Goal: Task Accomplishment & Management: Use online tool/utility

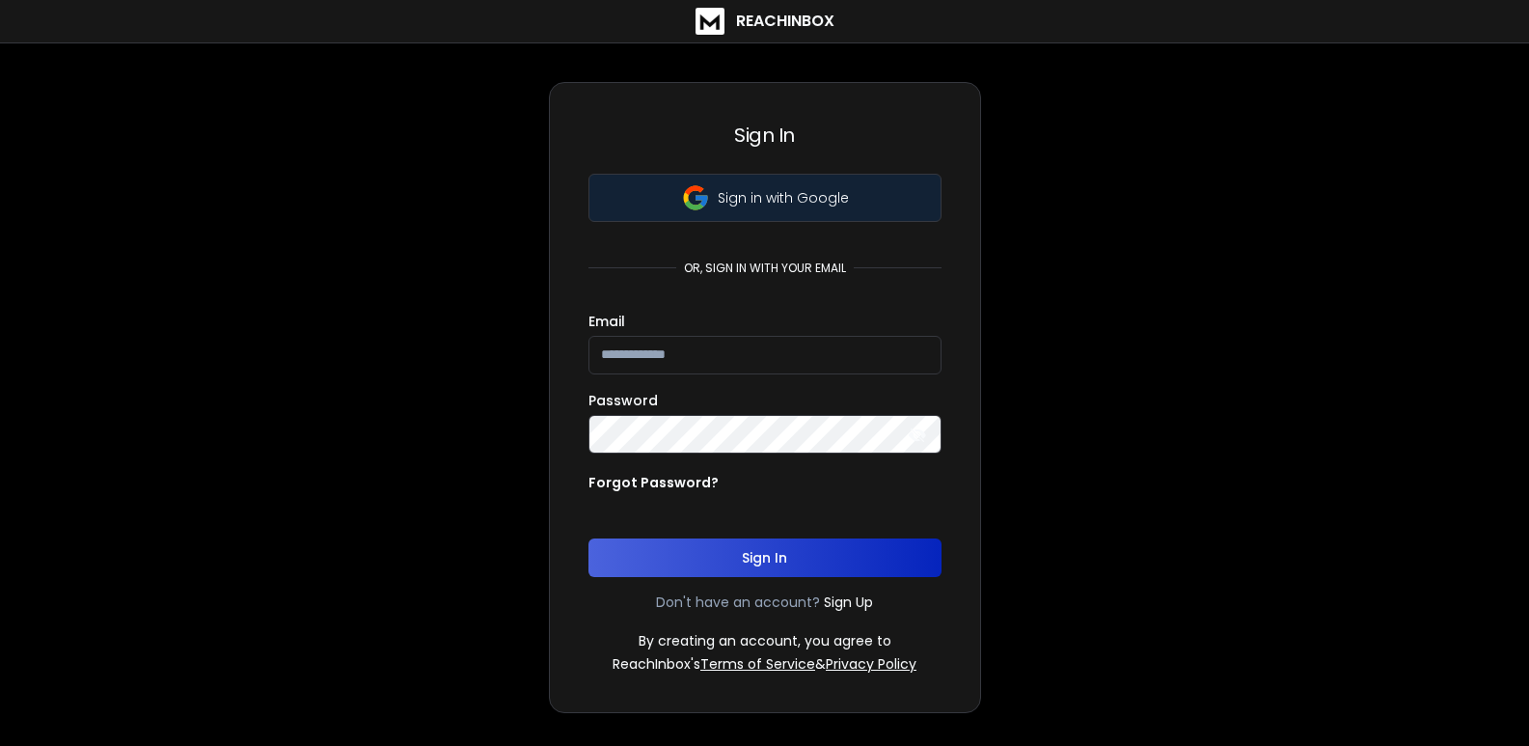
click at [809, 197] on p "Sign in with Google" at bounding box center [783, 197] width 131 height 19
click at [934, 133] on button "Enable" at bounding box center [932, 124] width 101 height 48
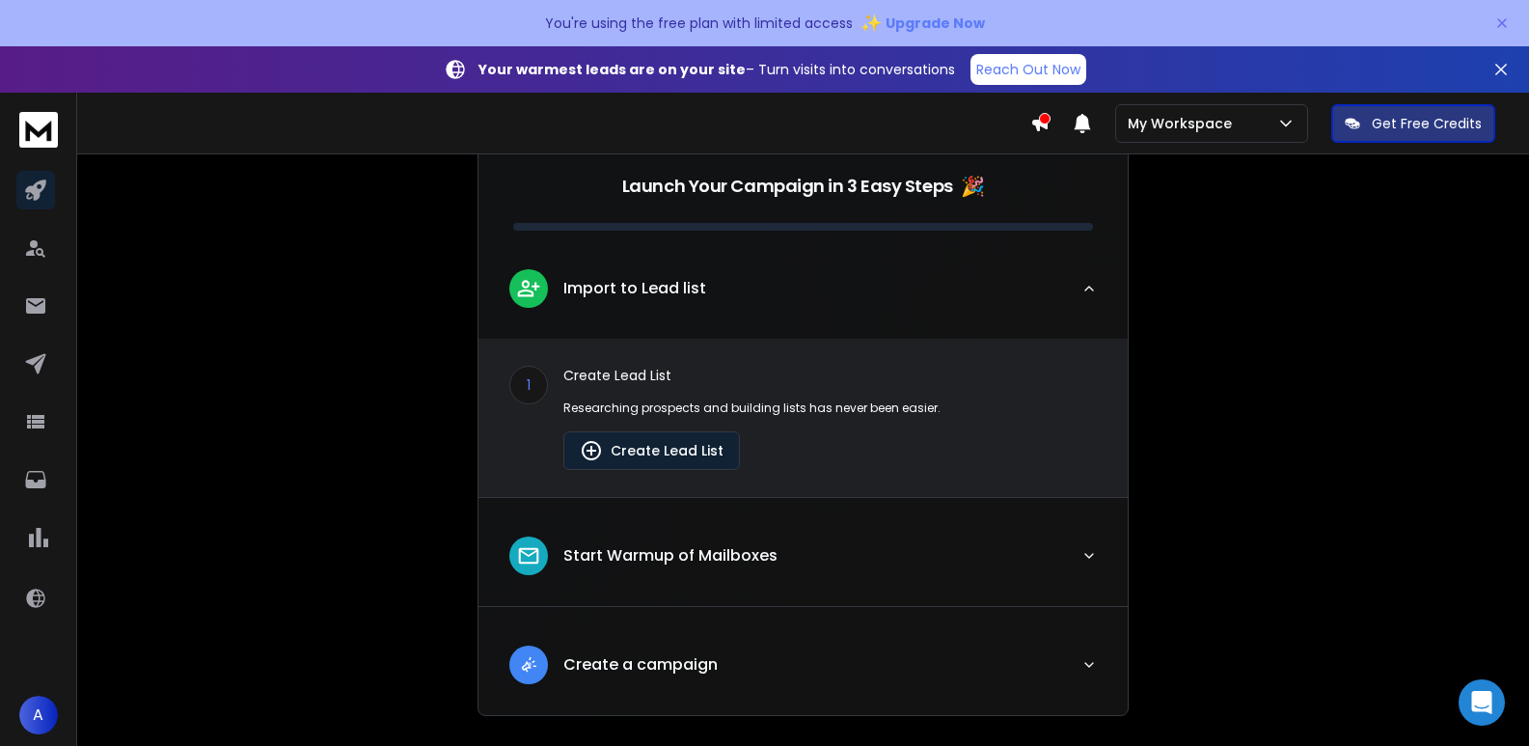
scroll to position [192, 0]
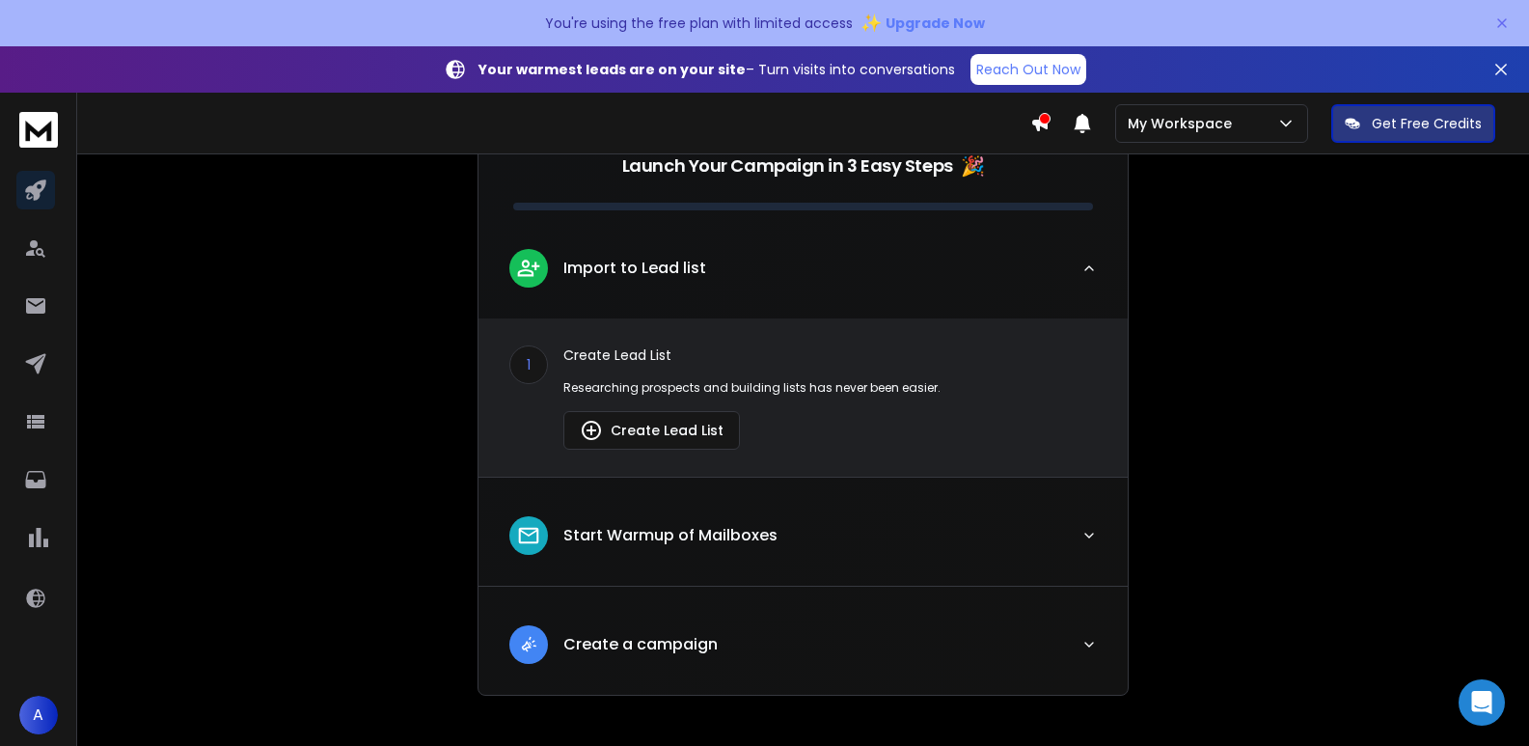
click at [687, 533] on p "Start Warmup of Mailboxes" at bounding box center [670, 535] width 214 height 23
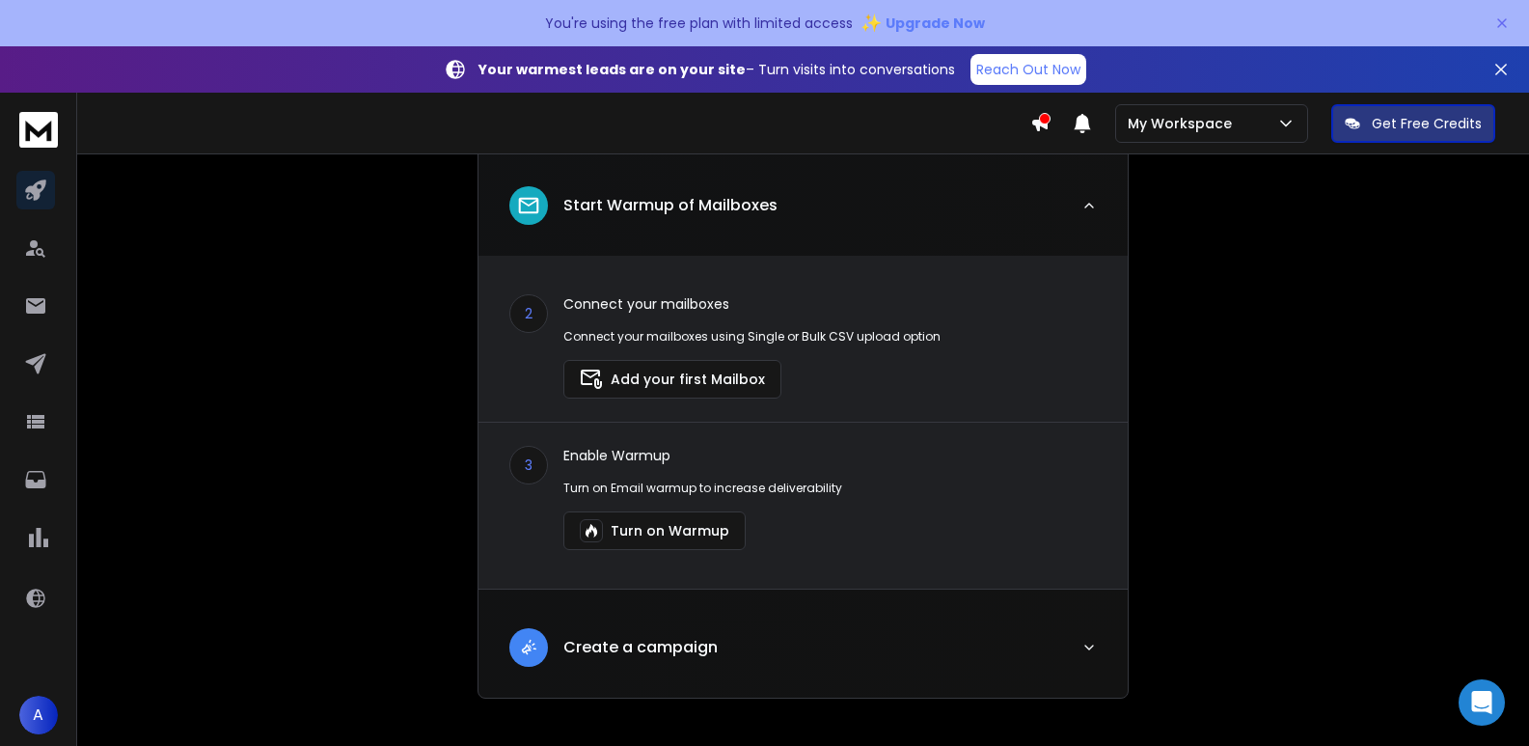
scroll to position [525, 0]
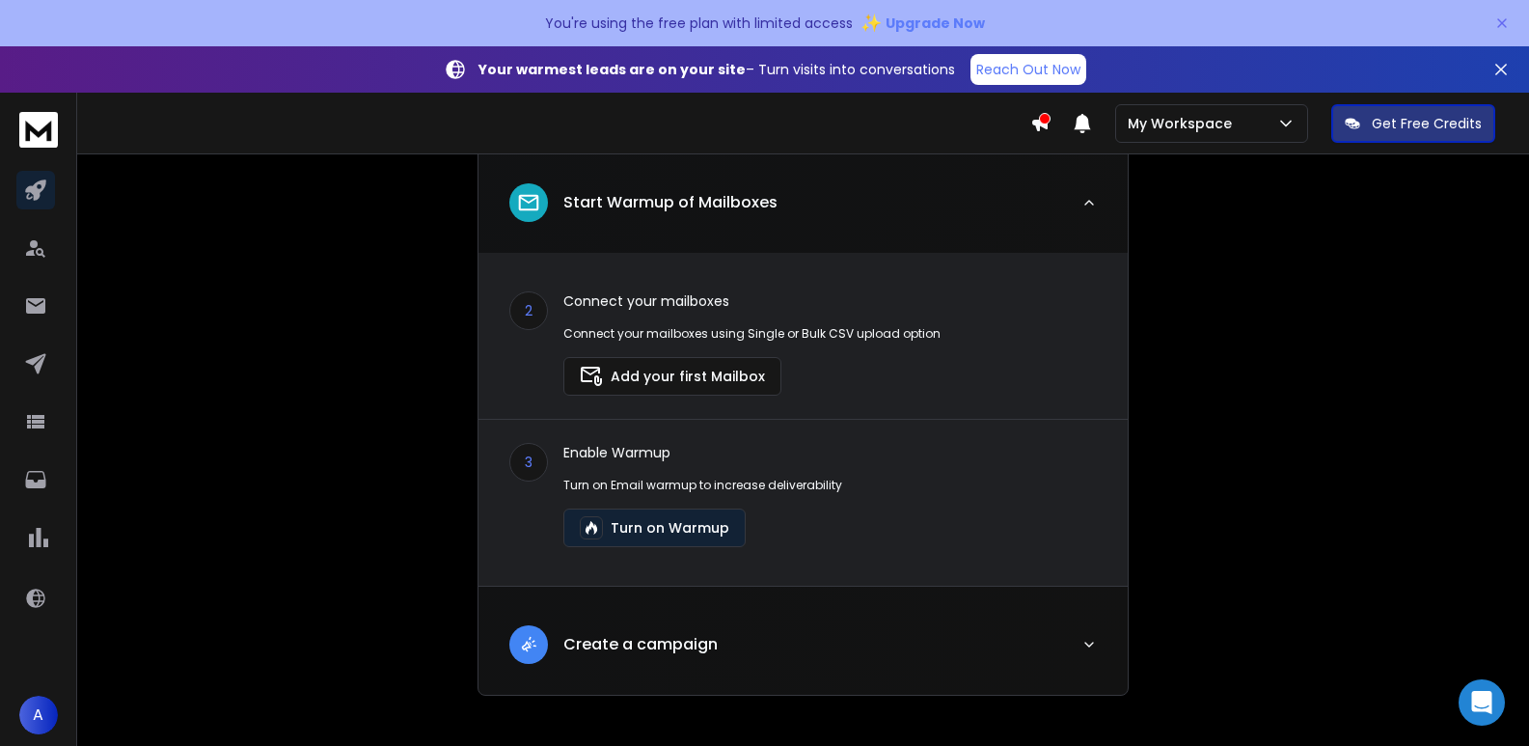
click at [618, 537] on button "Turn on Warmup" at bounding box center [654, 527] width 182 height 39
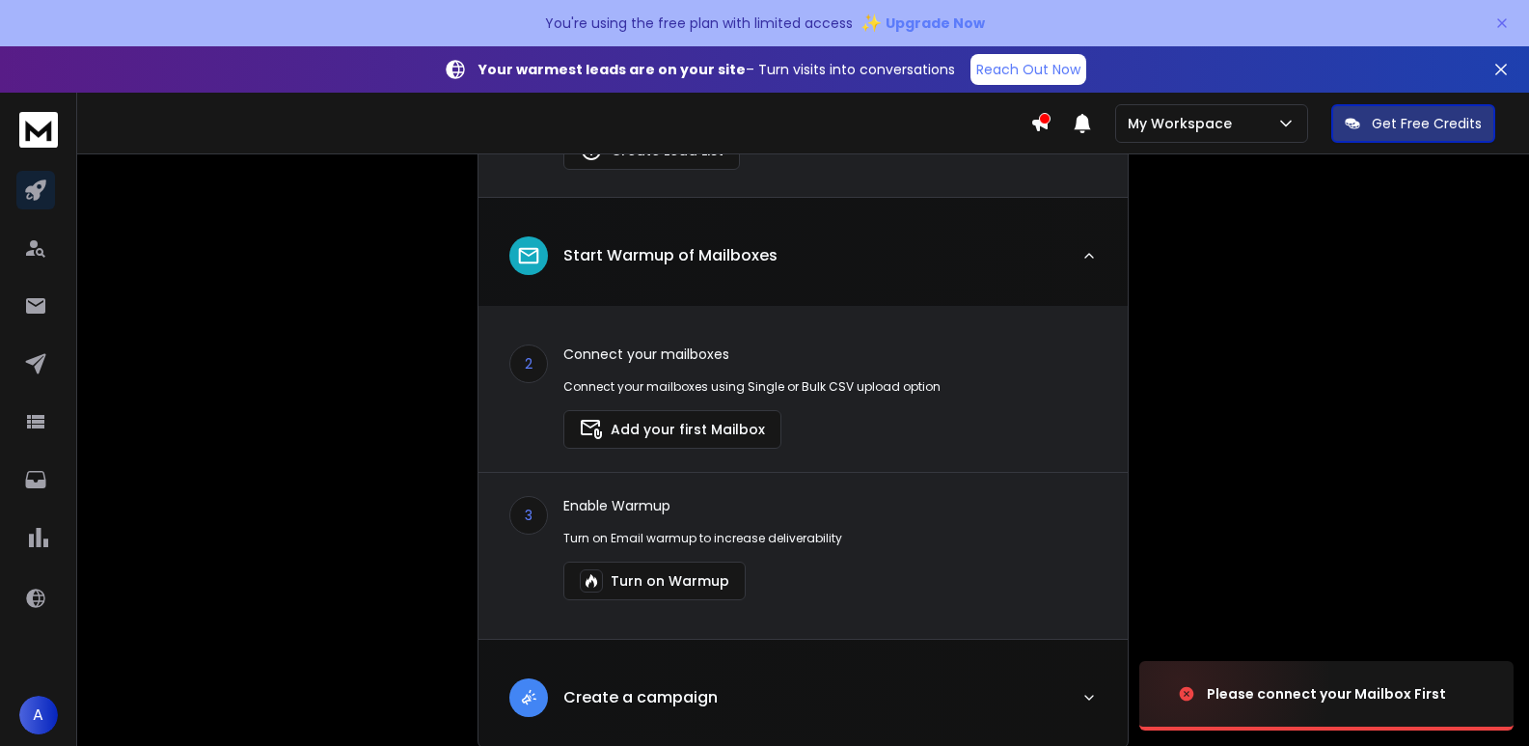
scroll to position [332, 0]
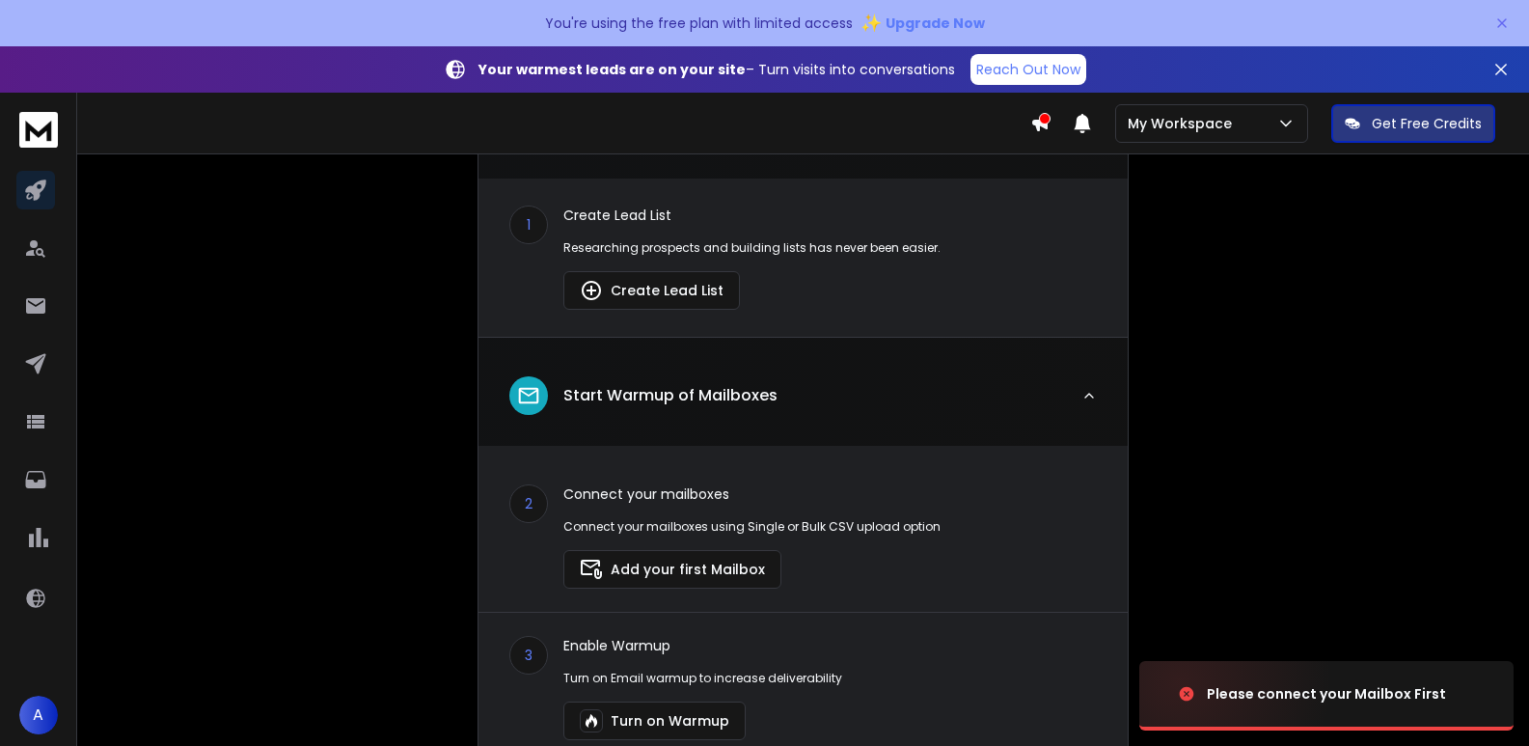
click at [697, 234] on div "Create Lead List Researching prospects and building lists has never been easier…" at bounding box center [830, 258] width 534 height 104
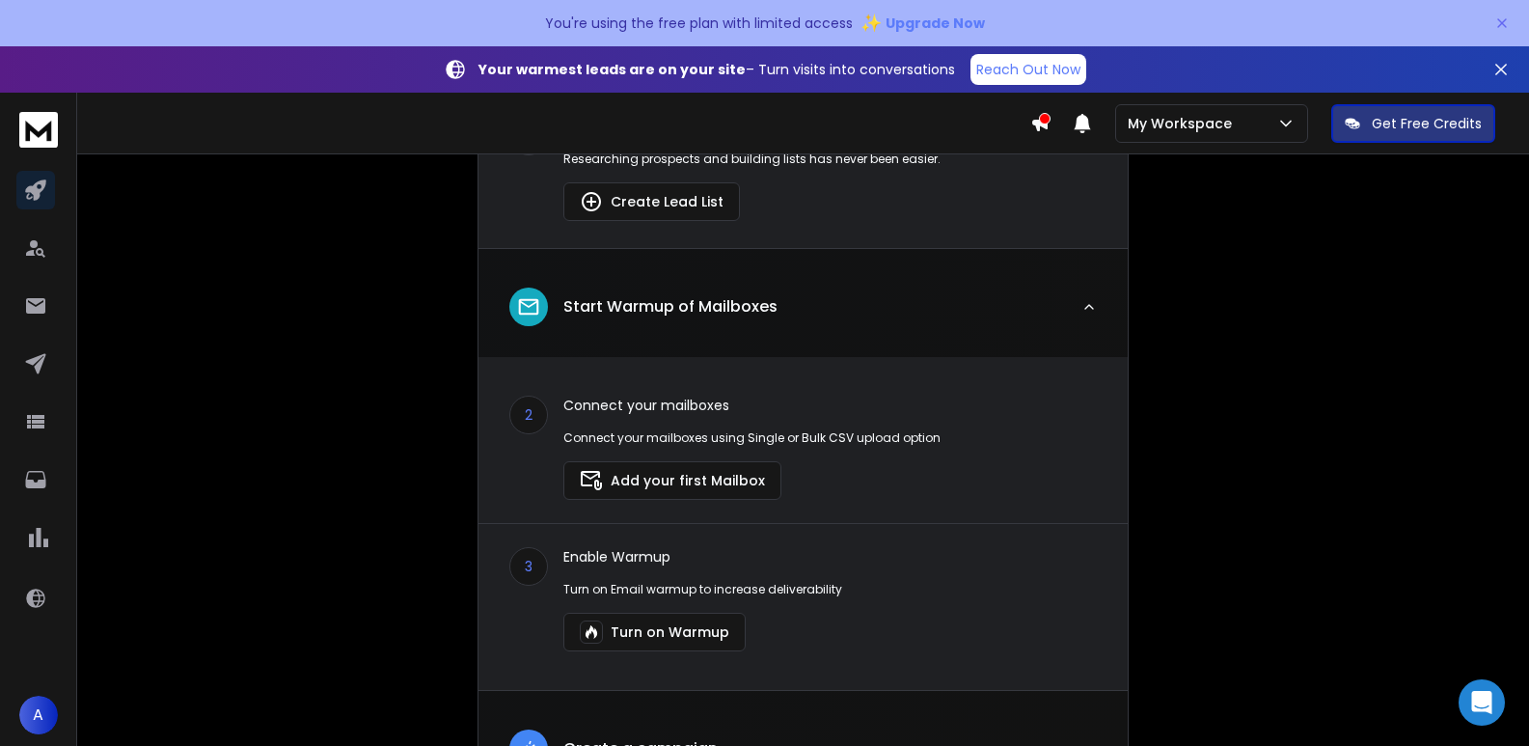
scroll to position [525, 0]
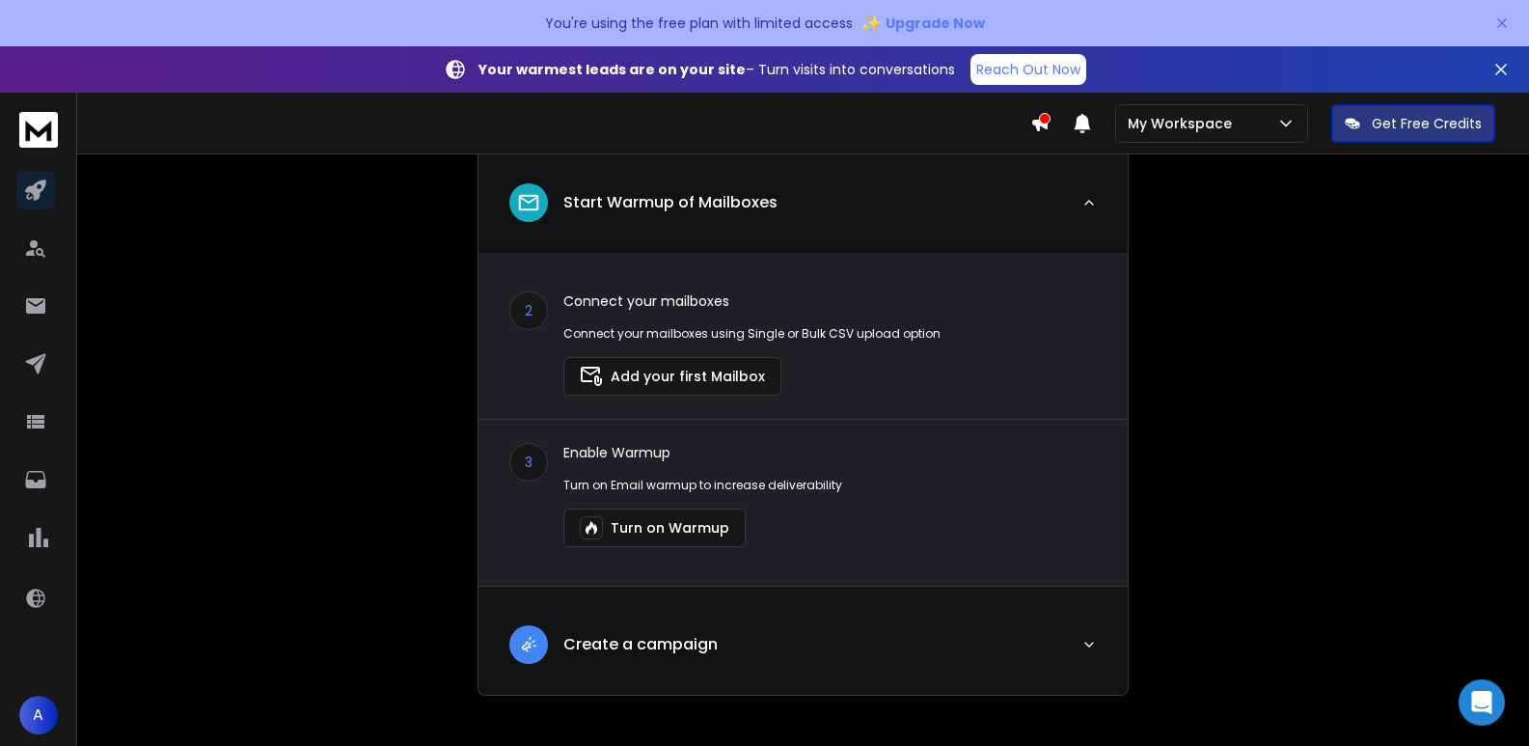
click at [690, 646] on p "Create a campaign" at bounding box center [640, 644] width 154 height 23
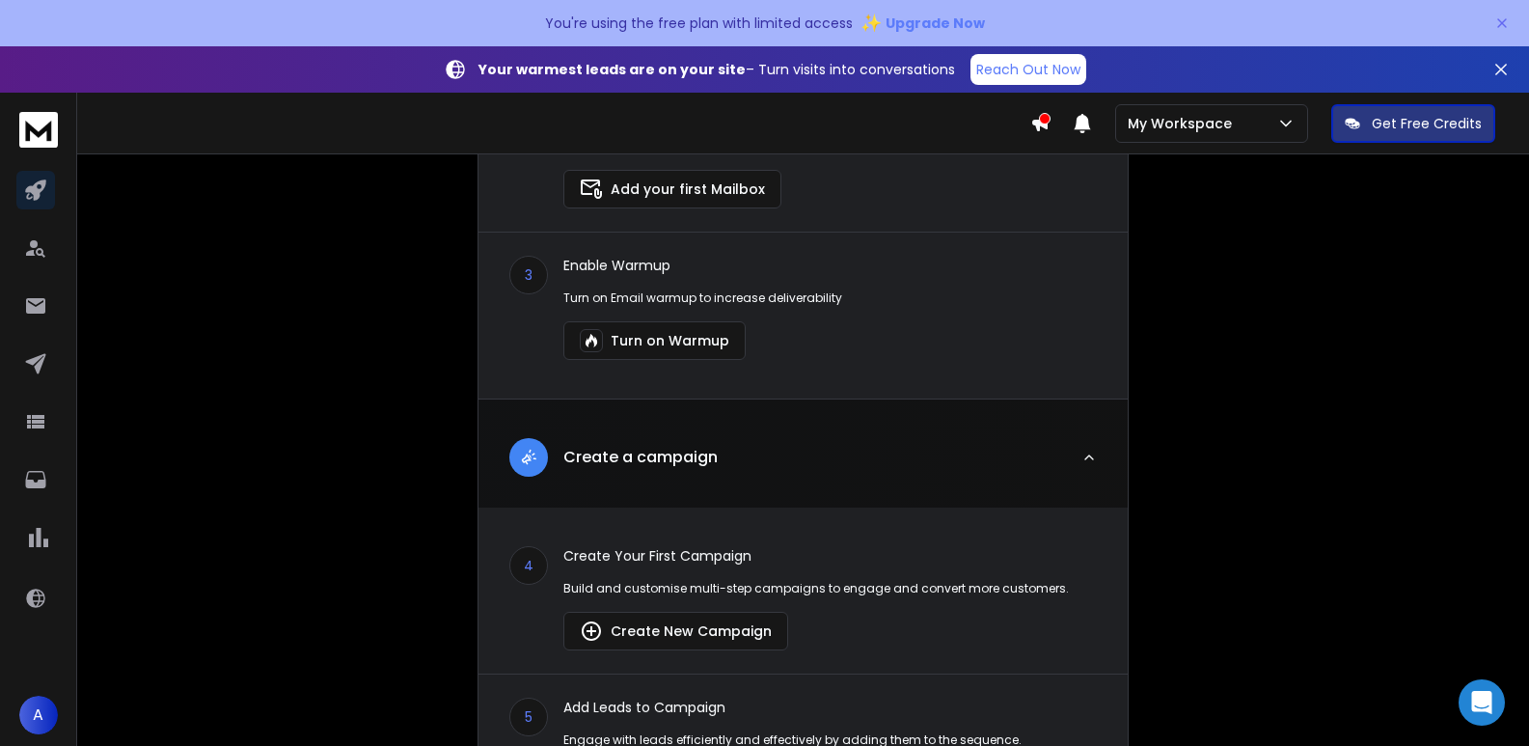
scroll to position [911, 0]
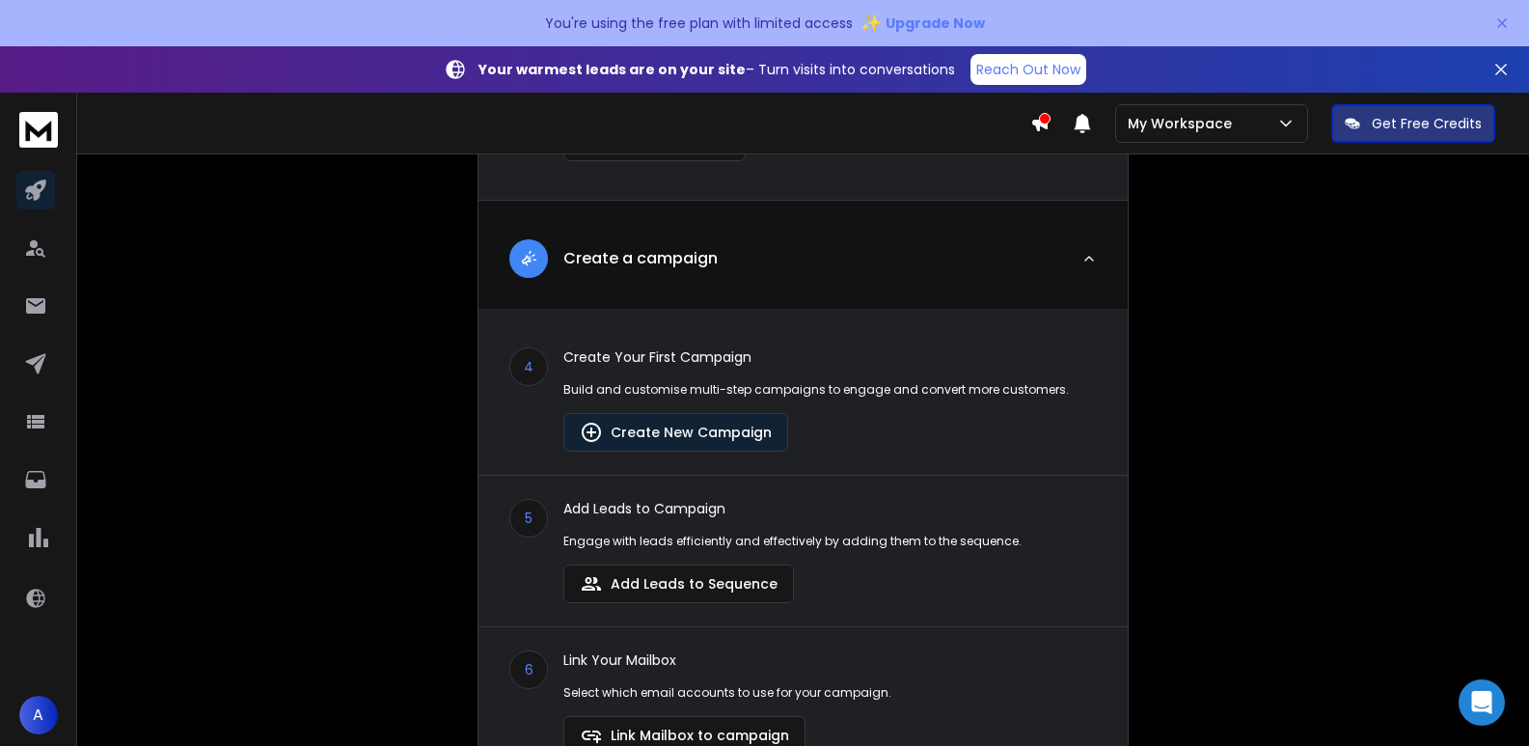
click at [667, 445] on button "Create New Campaign" at bounding box center [675, 432] width 225 height 39
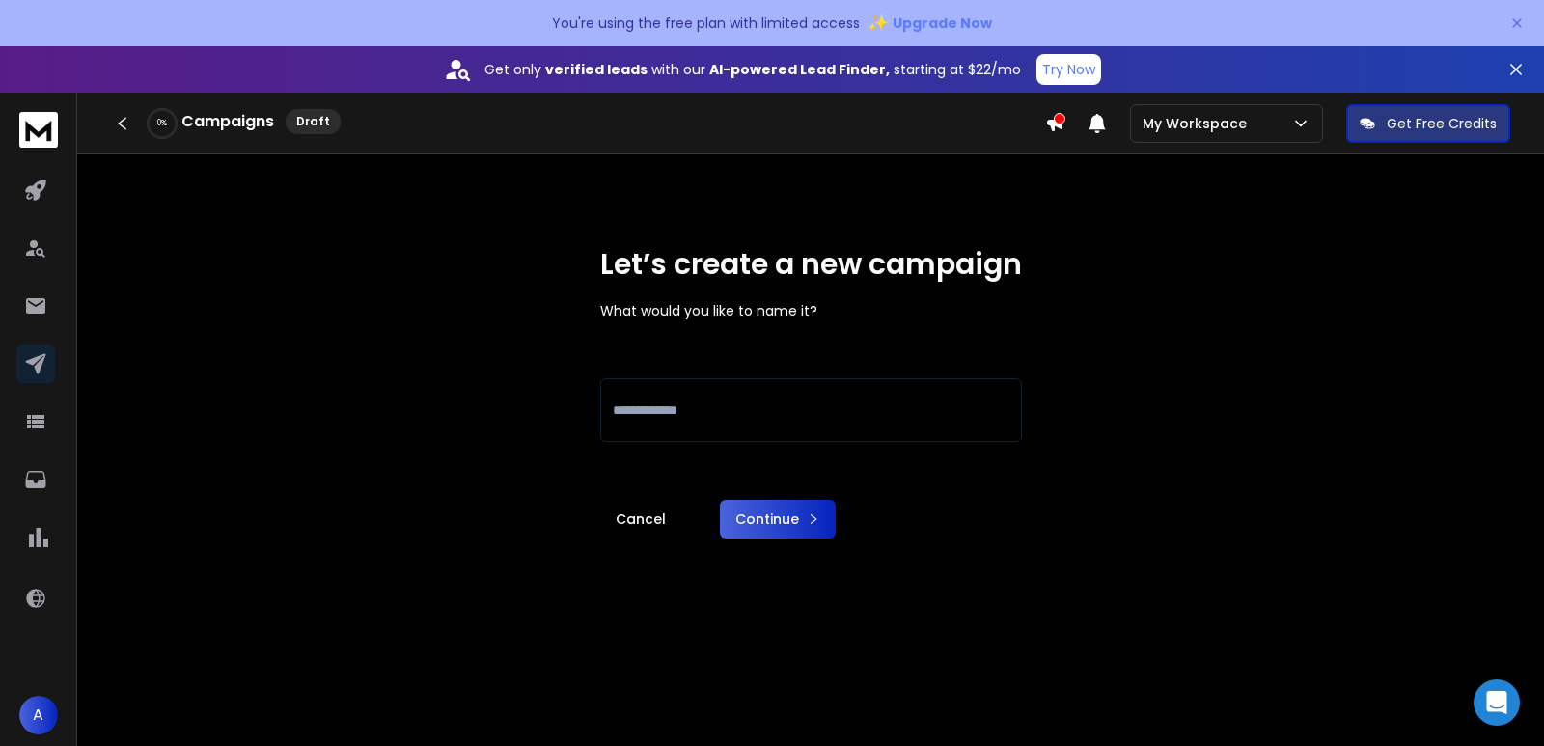
click at [731, 422] on input at bounding box center [811, 410] width 422 height 64
type input "*******"
click at [781, 522] on button "Continue" at bounding box center [778, 519] width 116 height 39
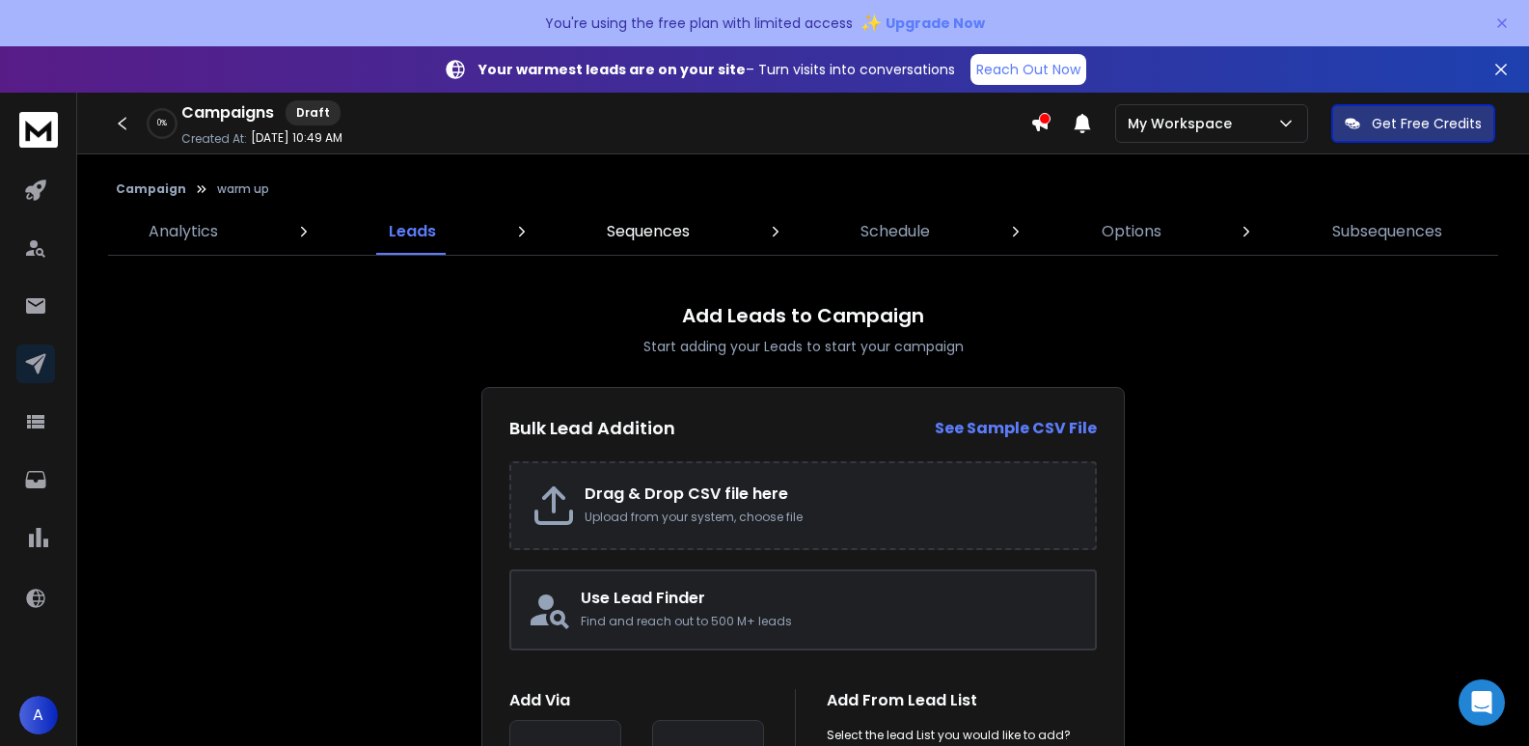
click at [663, 237] on p "Sequences" at bounding box center [648, 231] width 83 height 23
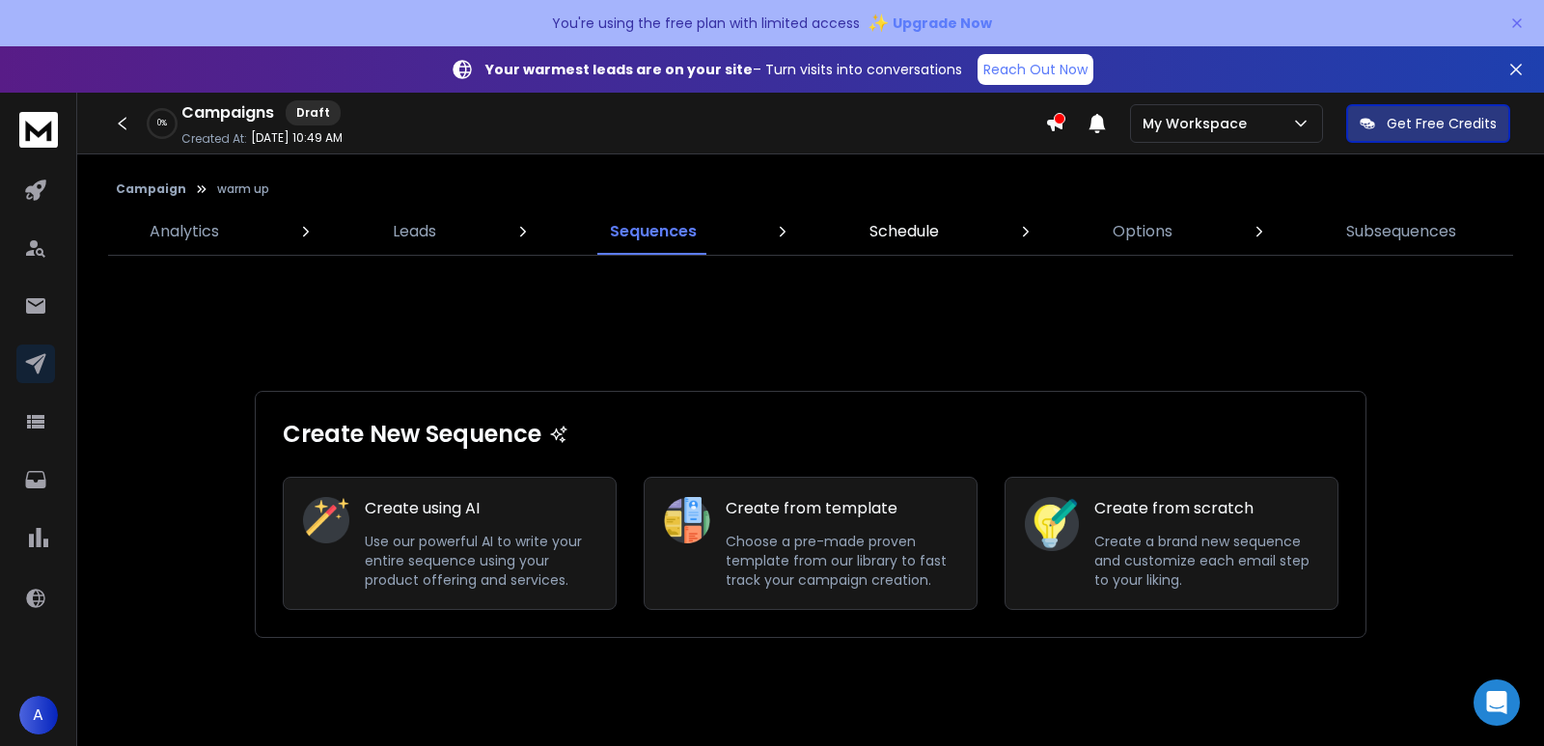
click at [918, 228] on p "Schedule" at bounding box center [903, 231] width 69 height 23
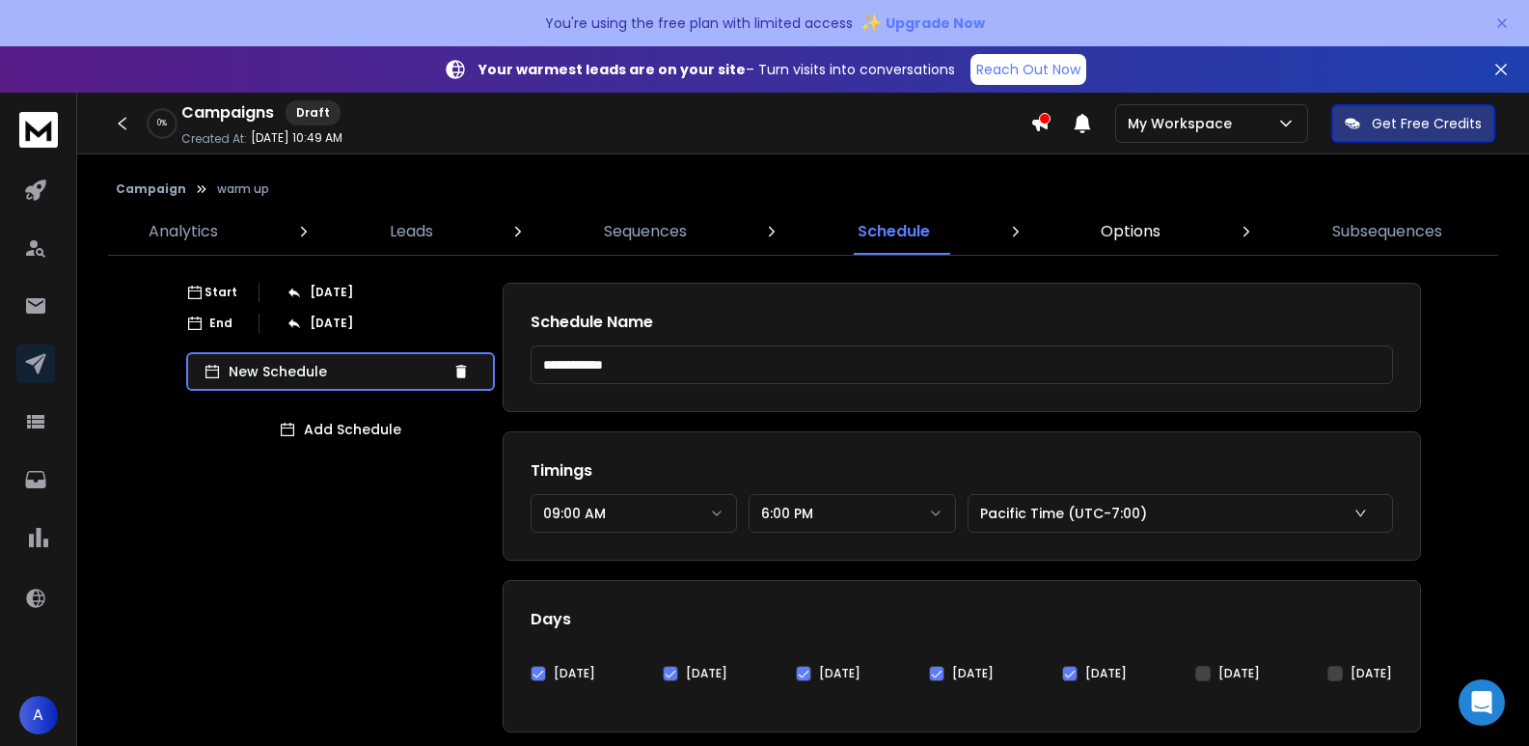
click at [1159, 223] on p "Options" at bounding box center [1131, 231] width 60 height 23
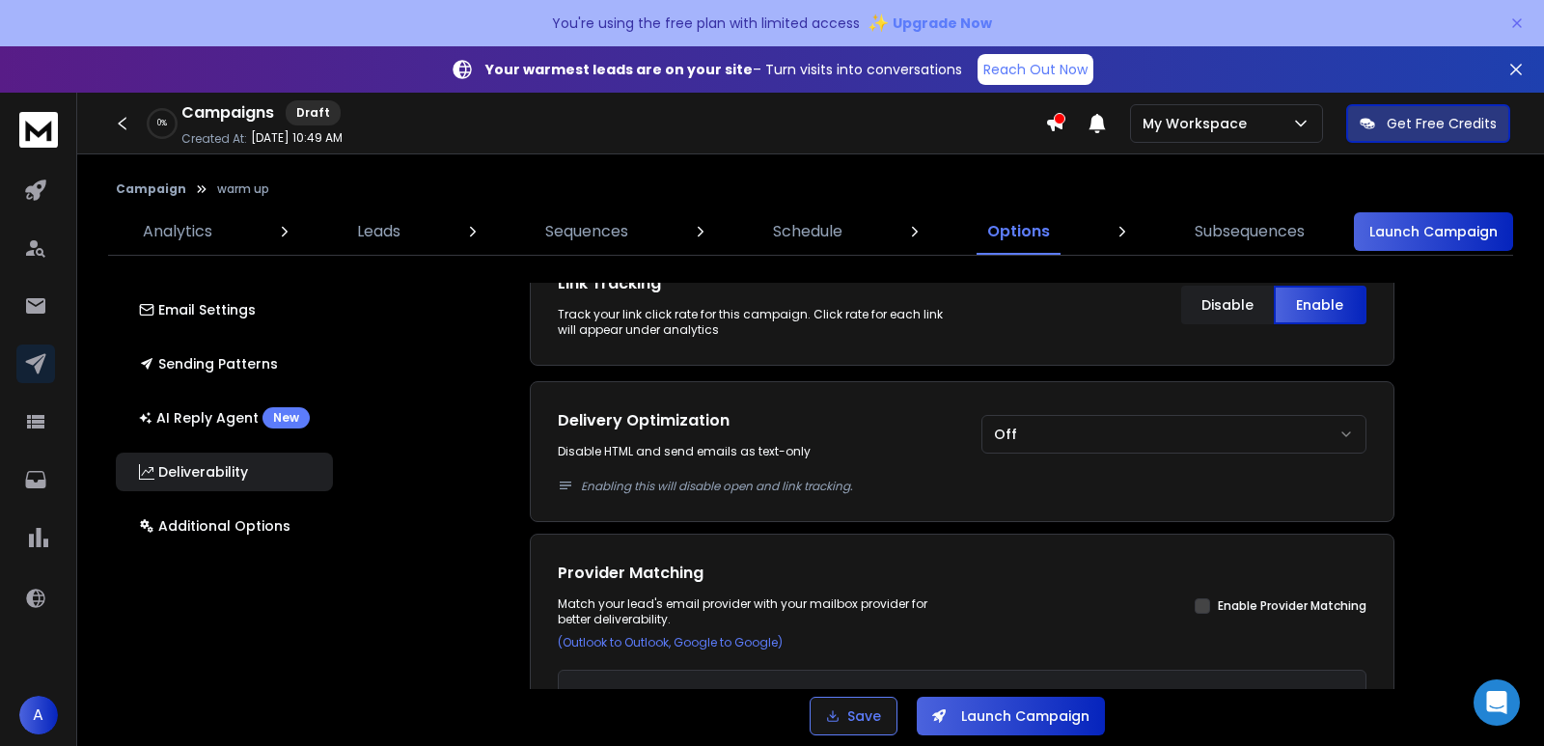
scroll to position [2026, 0]
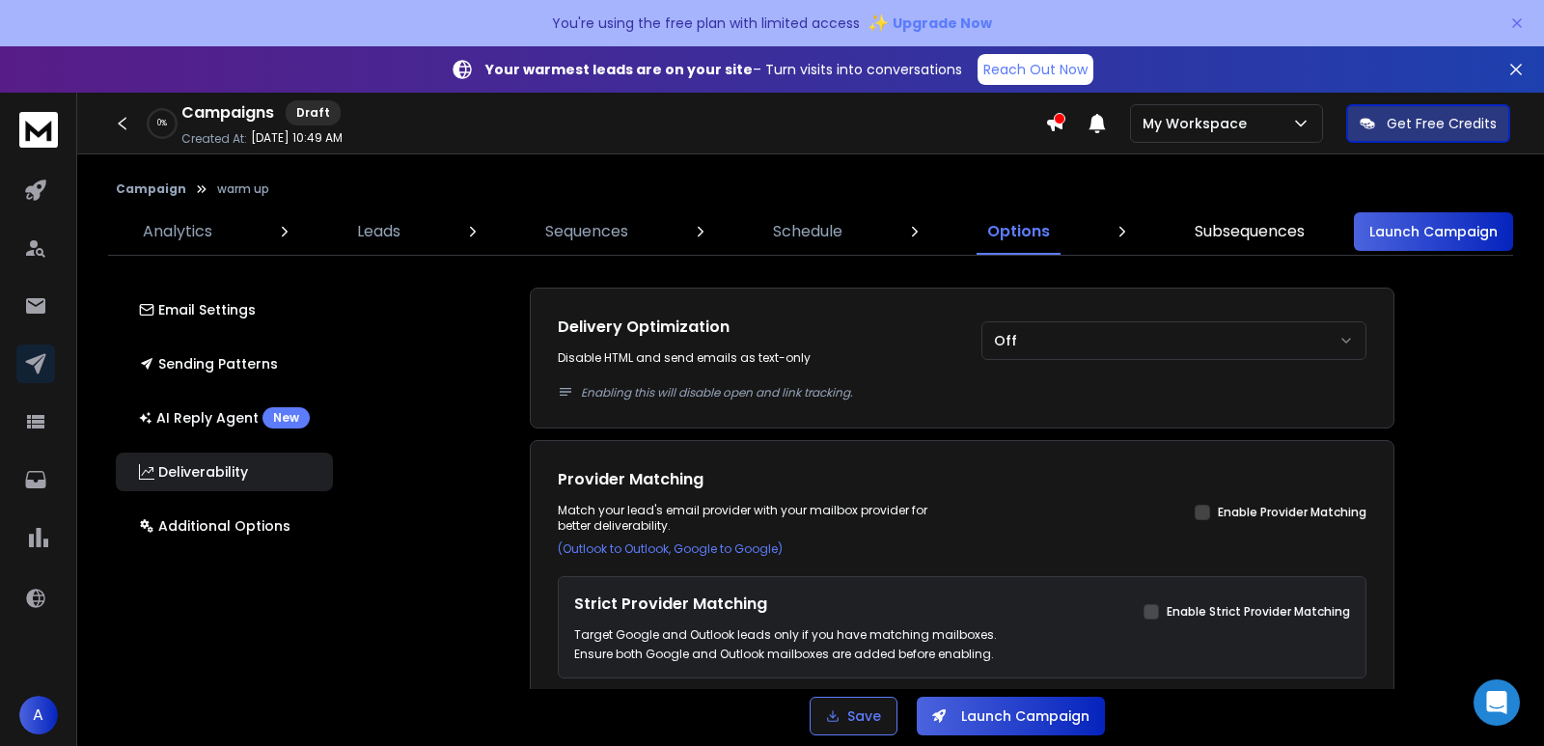
click at [1227, 225] on p "Subsequences" at bounding box center [1249, 231] width 110 height 23
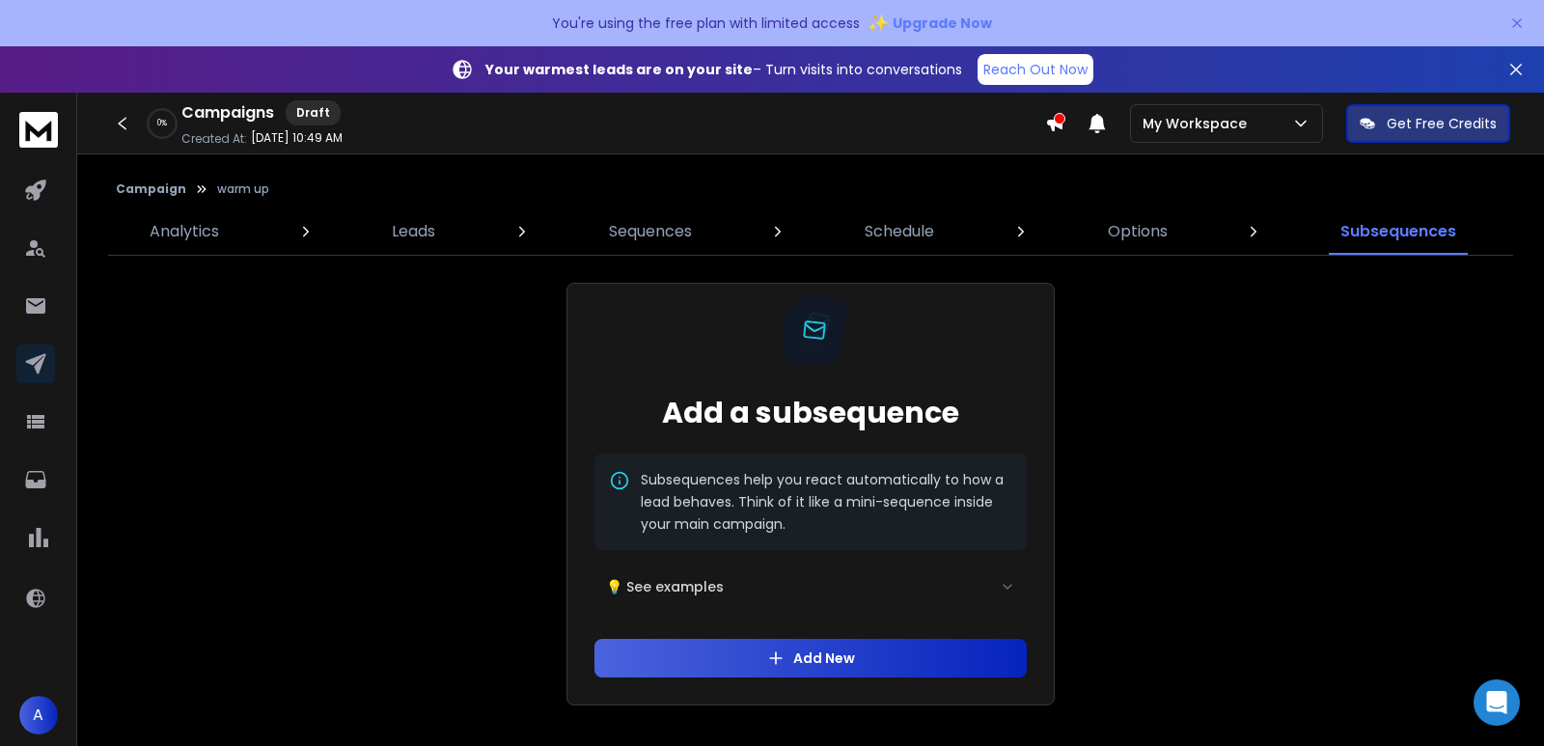
click at [1187, 238] on div "Analytics Leads Sequences Schedule Options Subsequences" at bounding box center [802, 231] width 1389 height 46
click at [1140, 223] on p "Options" at bounding box center [1138, 231] width 60 height 23
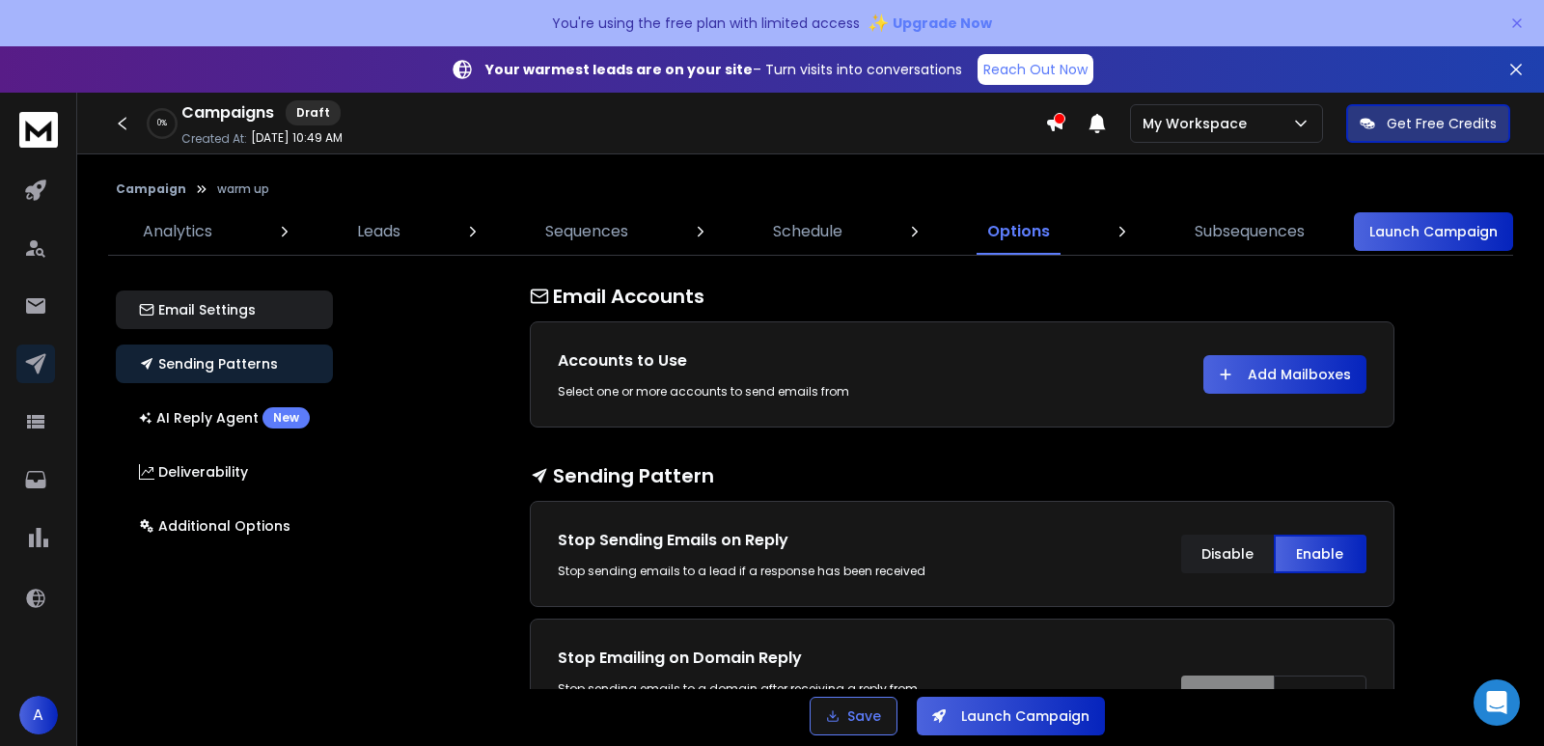
click at [242, 355] on p "Sending Patterns" at bounding box center [208, 363] width 139 height 19
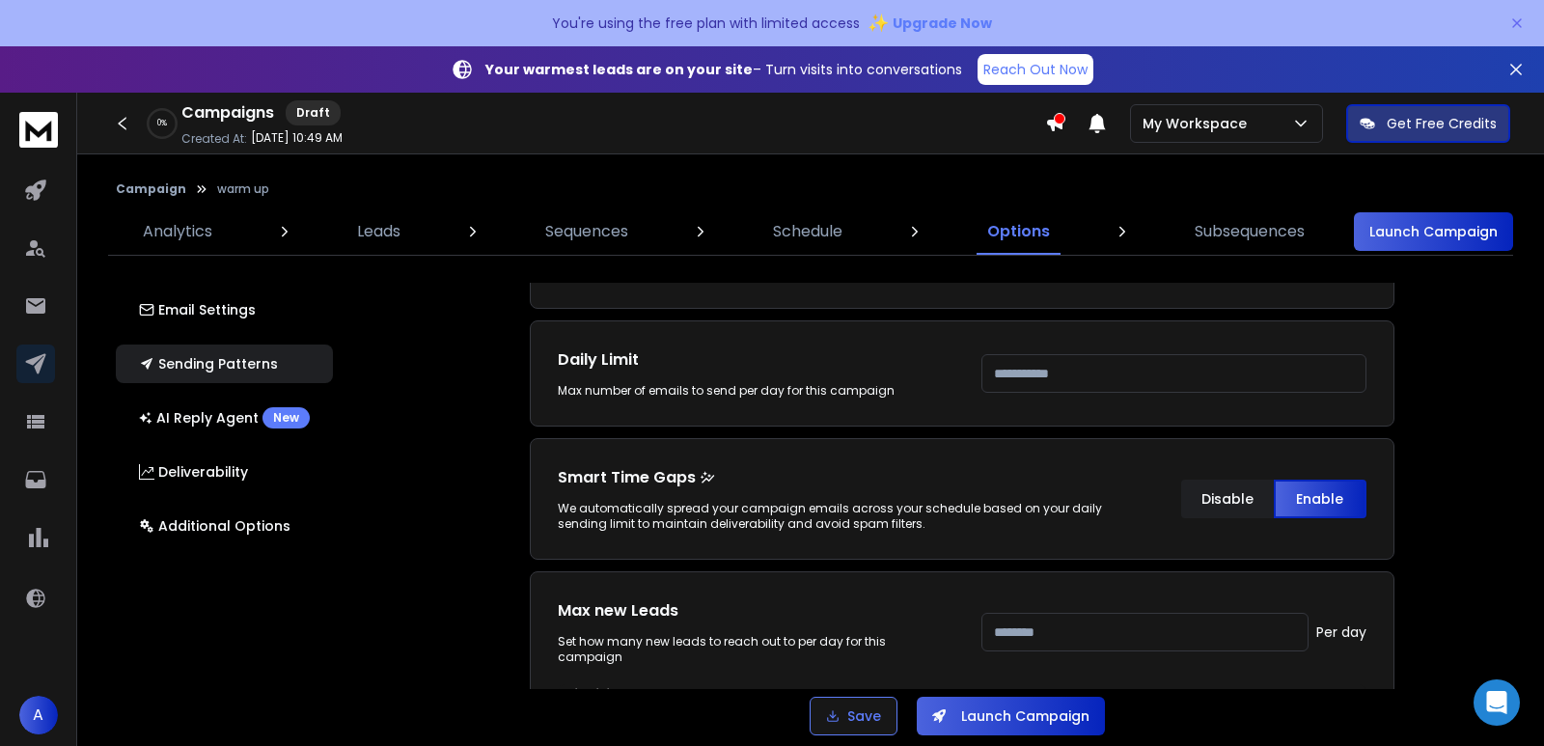
scroll to position [469, 0]
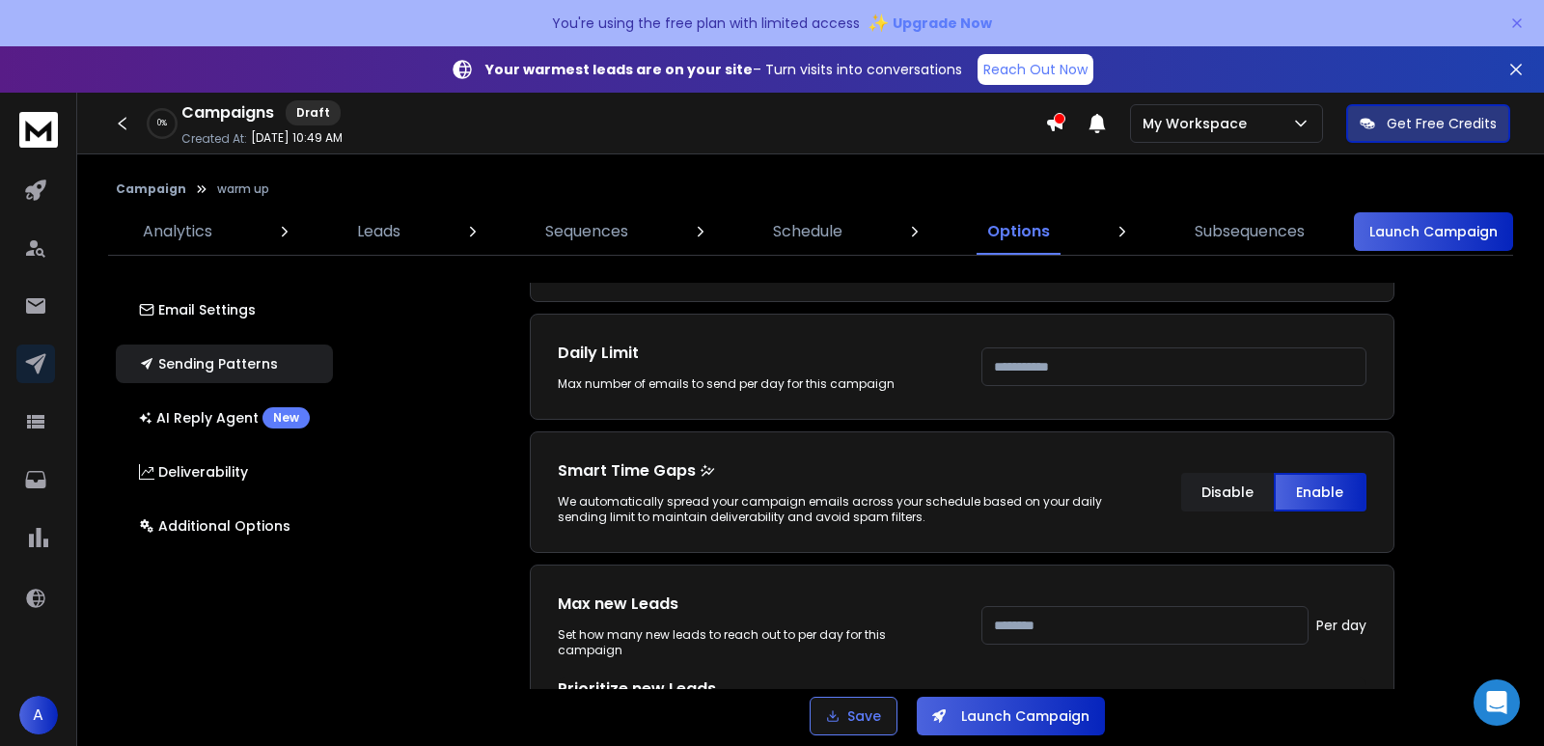
click at [1300, 496] on button "Enable" at bounding box center [1320, 492] width 93 height 39
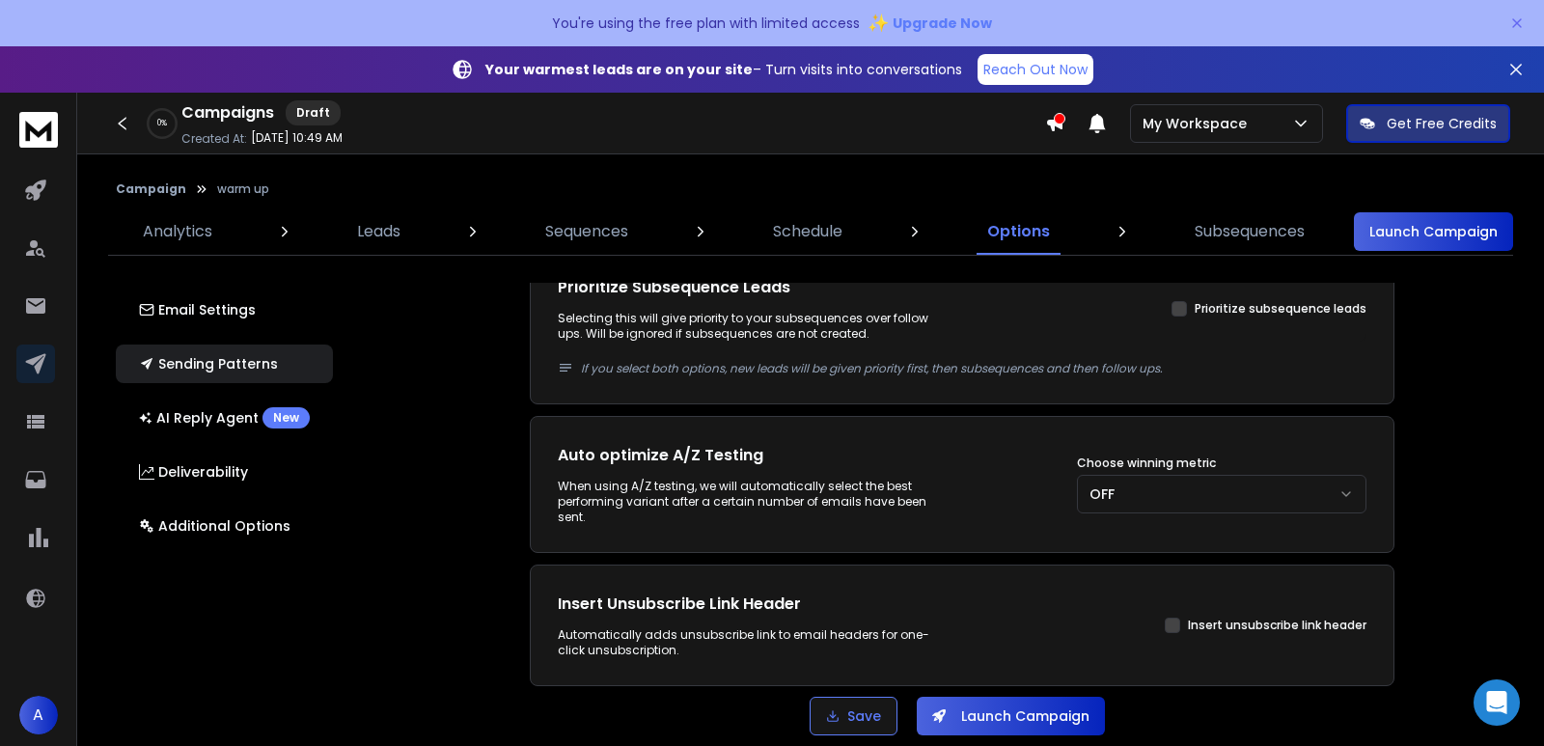
scroll to position [951, 0]
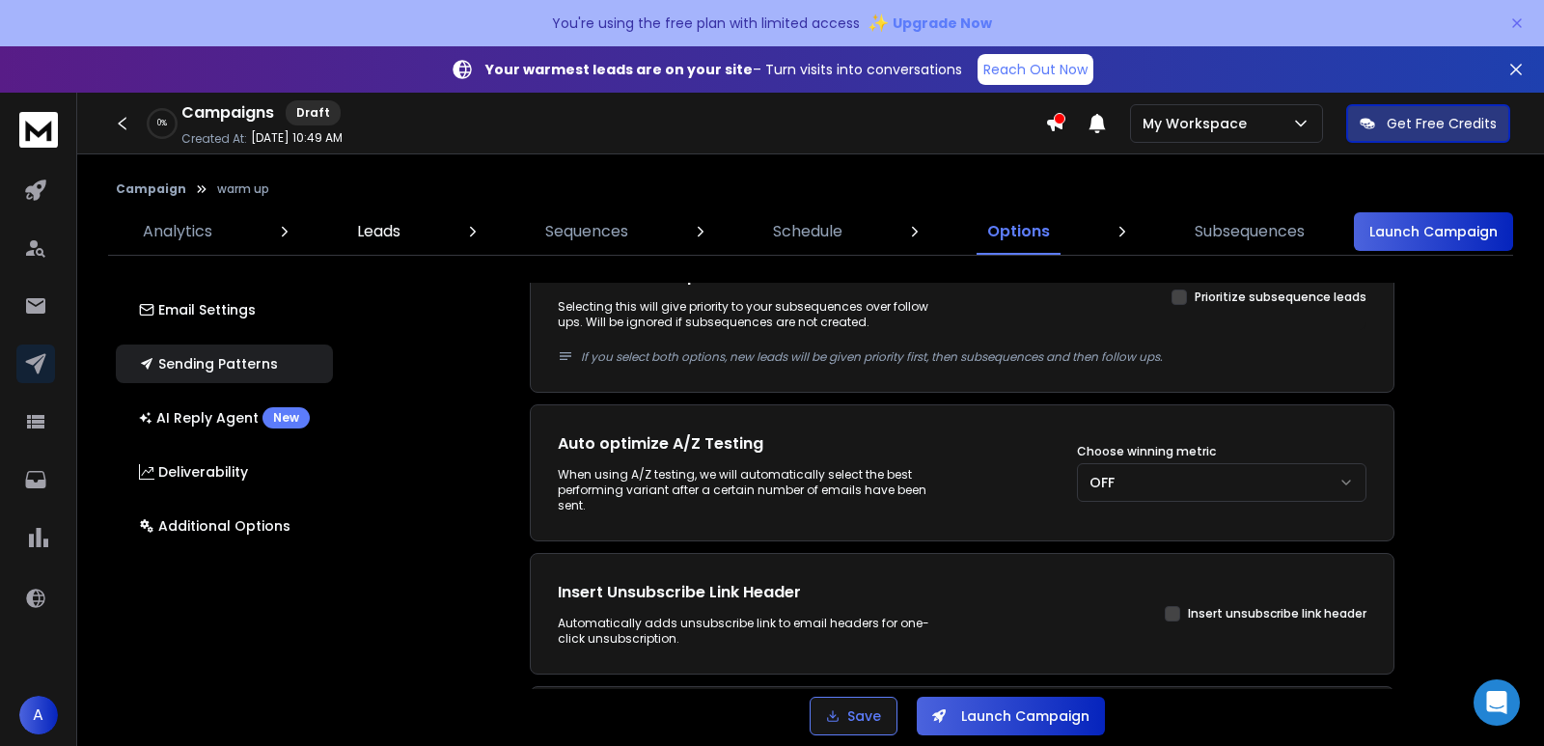
click at [388, 235] on p "Leads" at bounding box center [378, 231] width 43 height 23
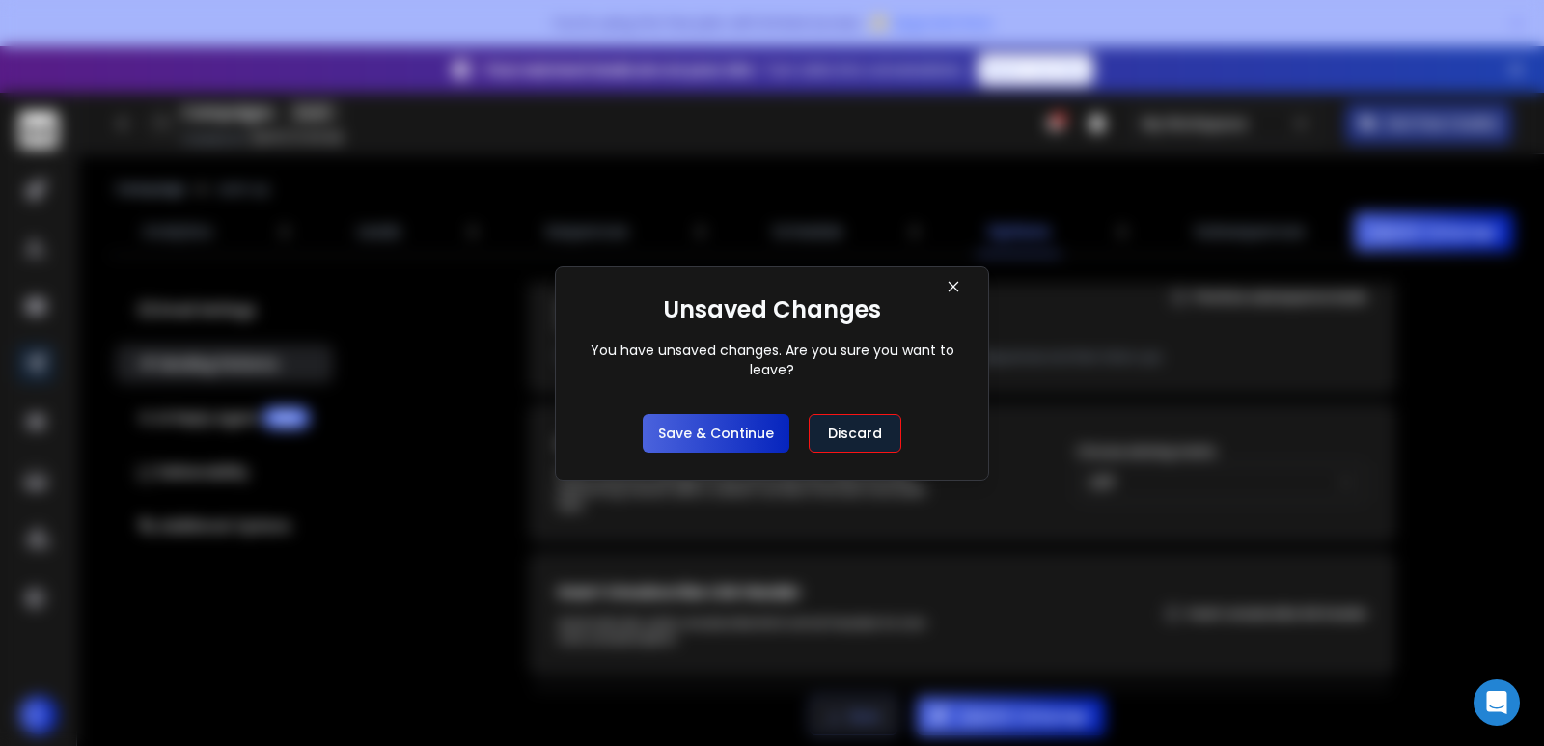
click at [952, 286] on icon at bounding box center [953, 286] width 11 height 11
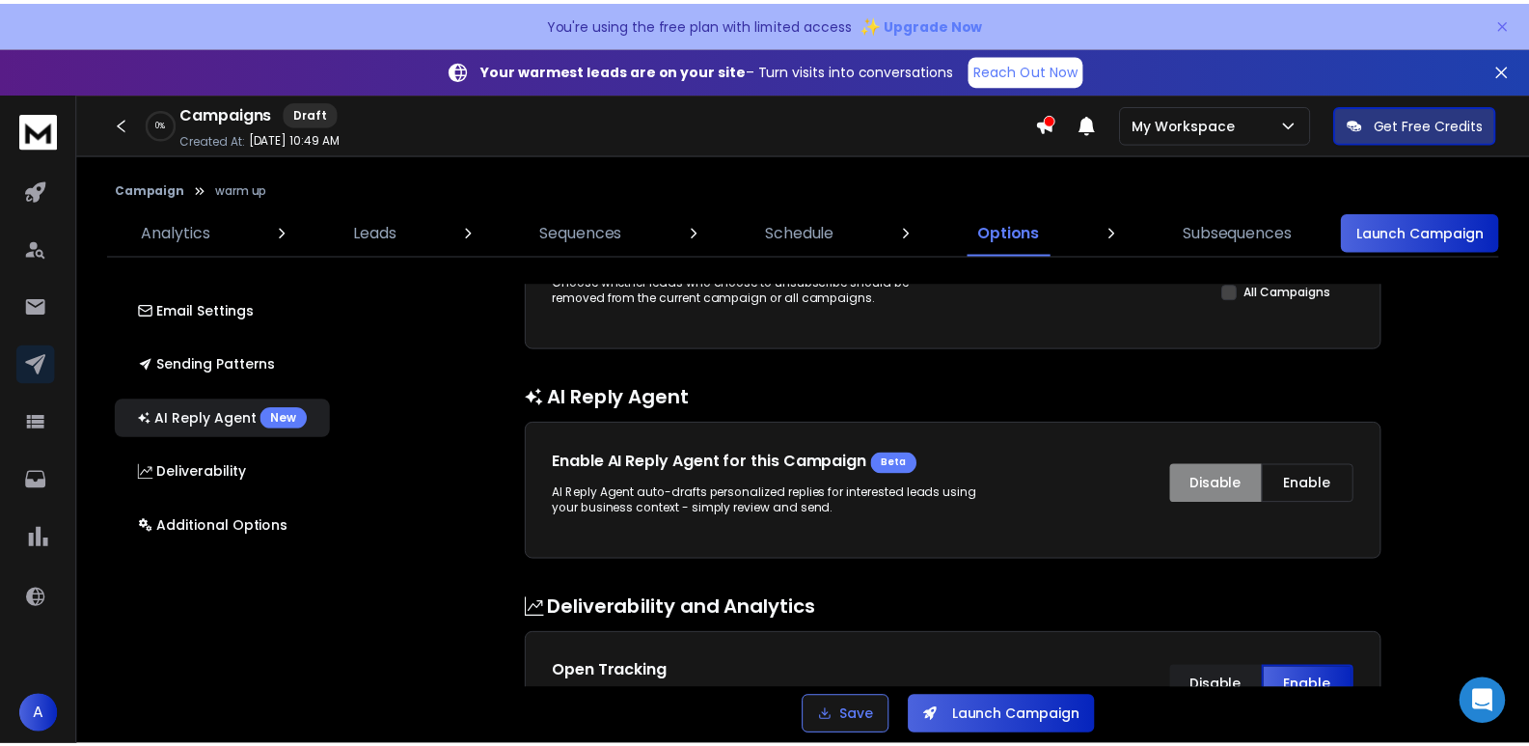
scroll to position [1434, 0]
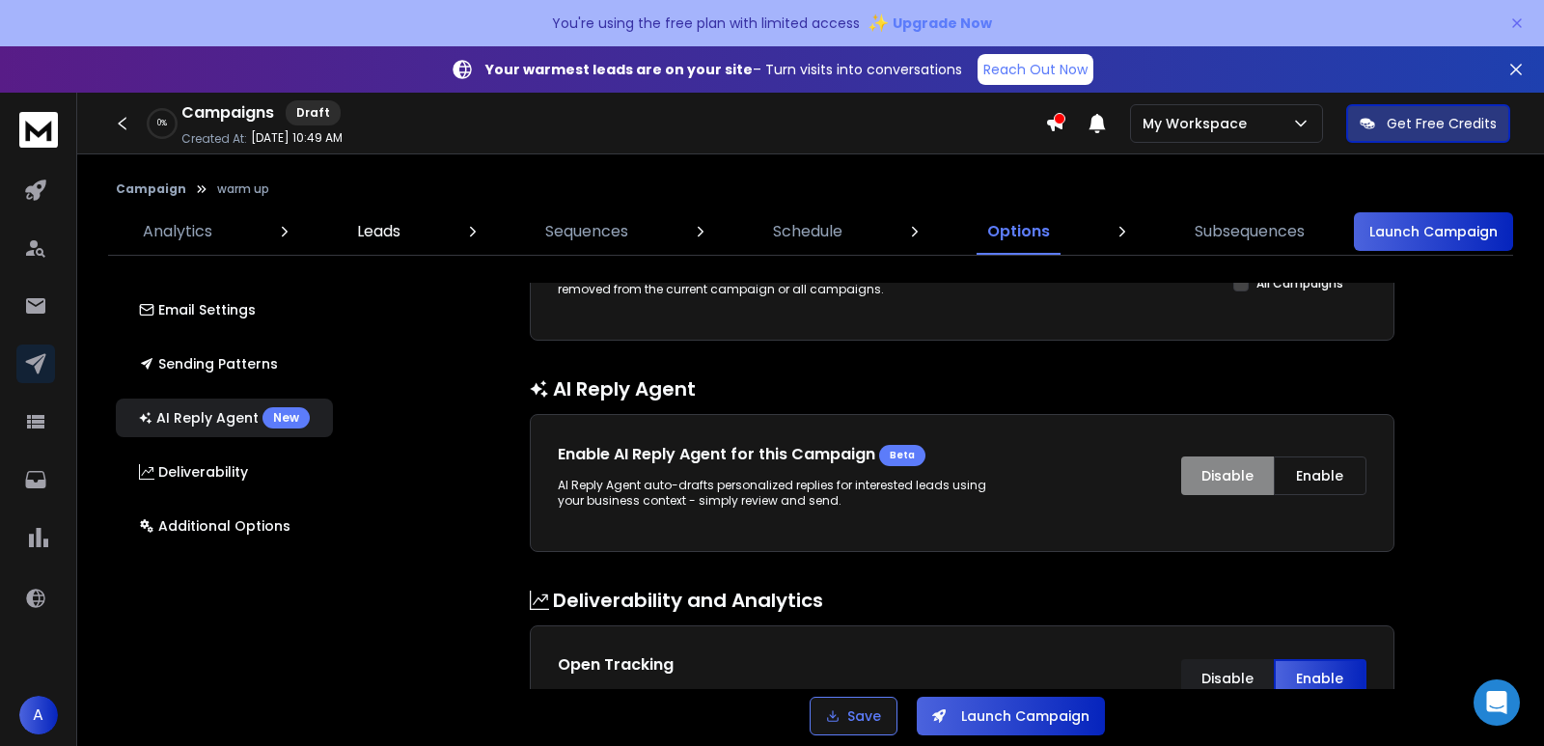
click at [380, 229] on p "Leads" at bounding box center [378, 231] width 43 height 23
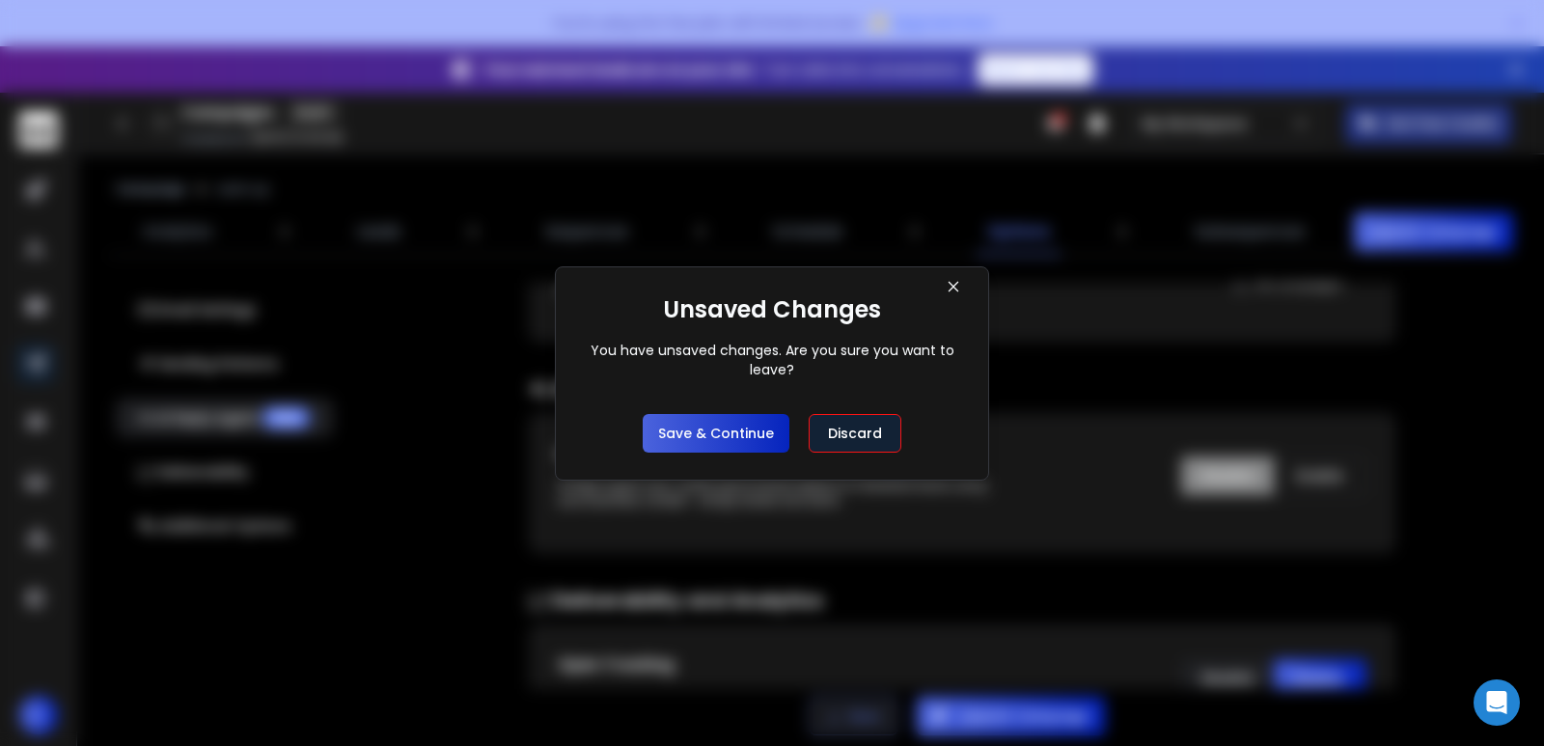
click at [952, 295] on div "Unsaved Changes You have unsaved changes. Are you sure you want to leave? Save …" at bounding box center [772, 373] width 378 height 158
click at [957, 286] on icon at bounding box center [953, 286] width 15 height 15
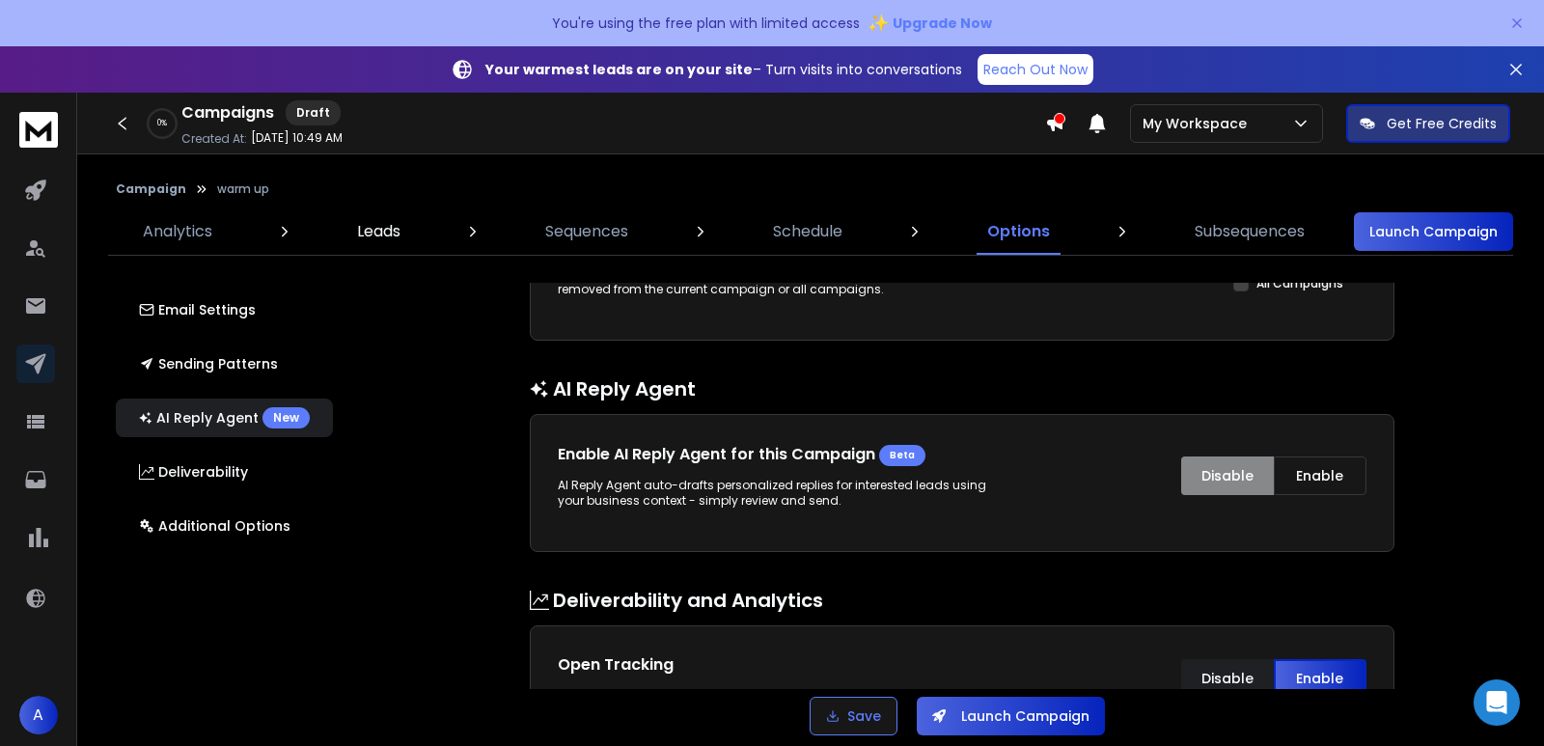
click at [377, 225] on p "Leads" at bounding box center [378, 231] width 43 height 23
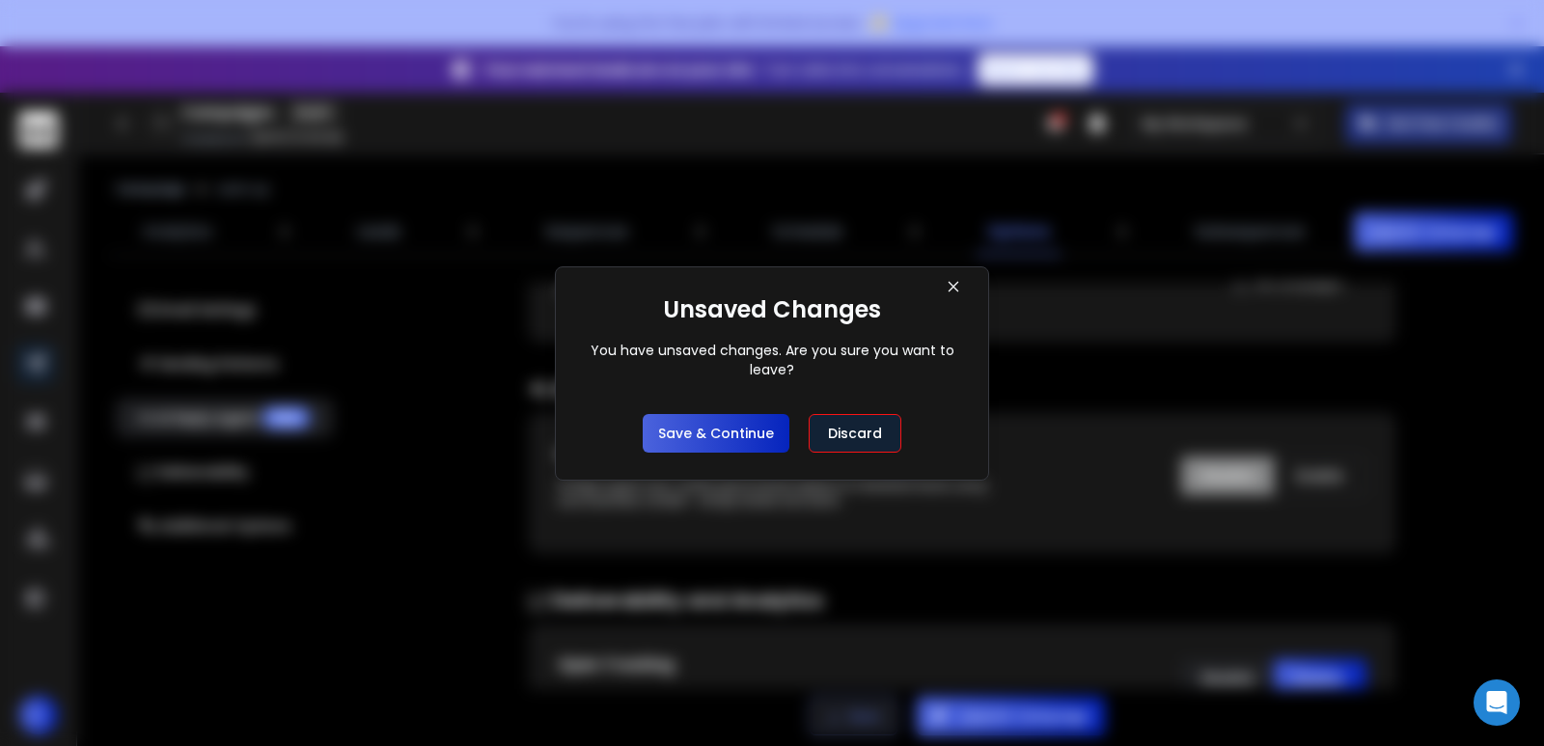
click at [709, 433] on button "Save & Continue" at bounding box center [716, 433] width 147 height 39
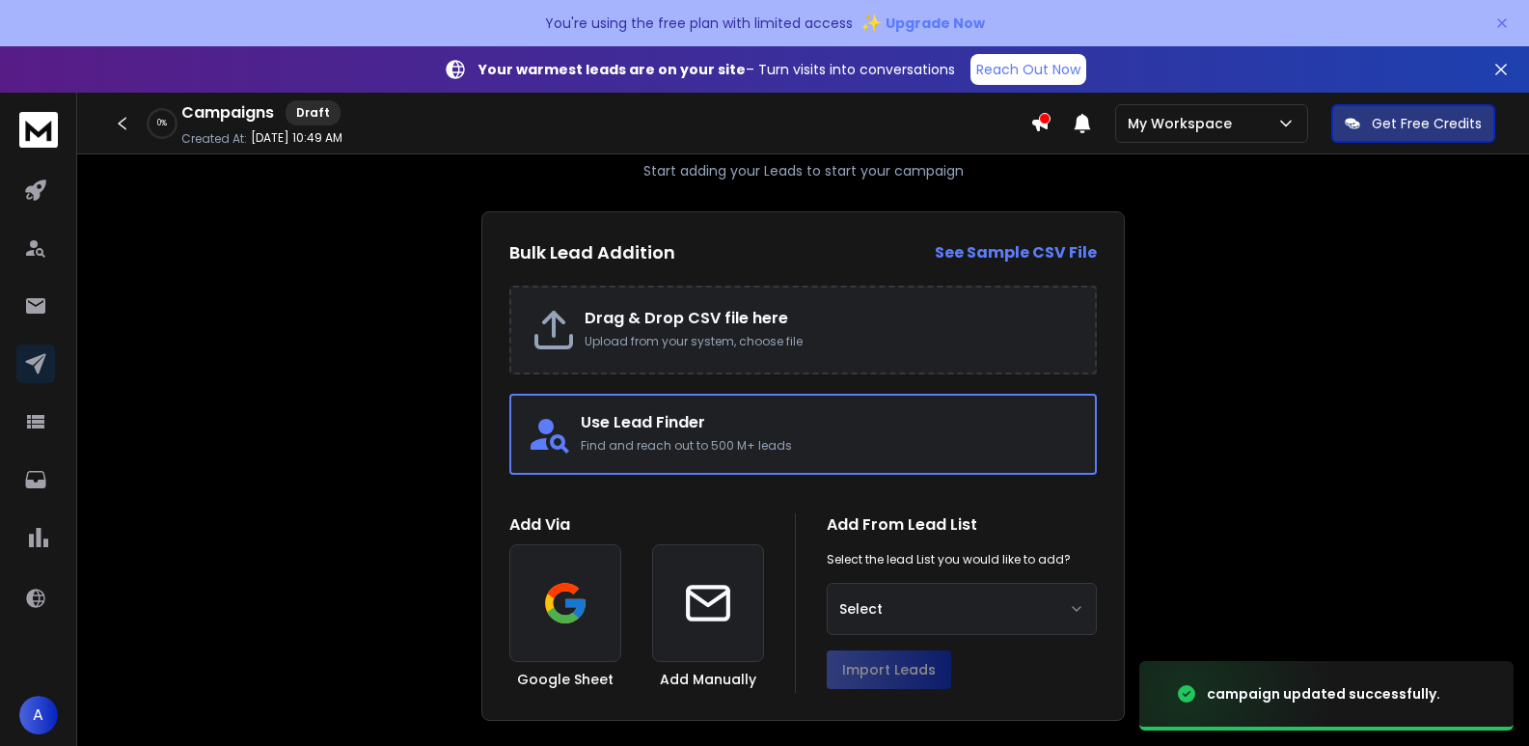
scroll to position [178, 0]
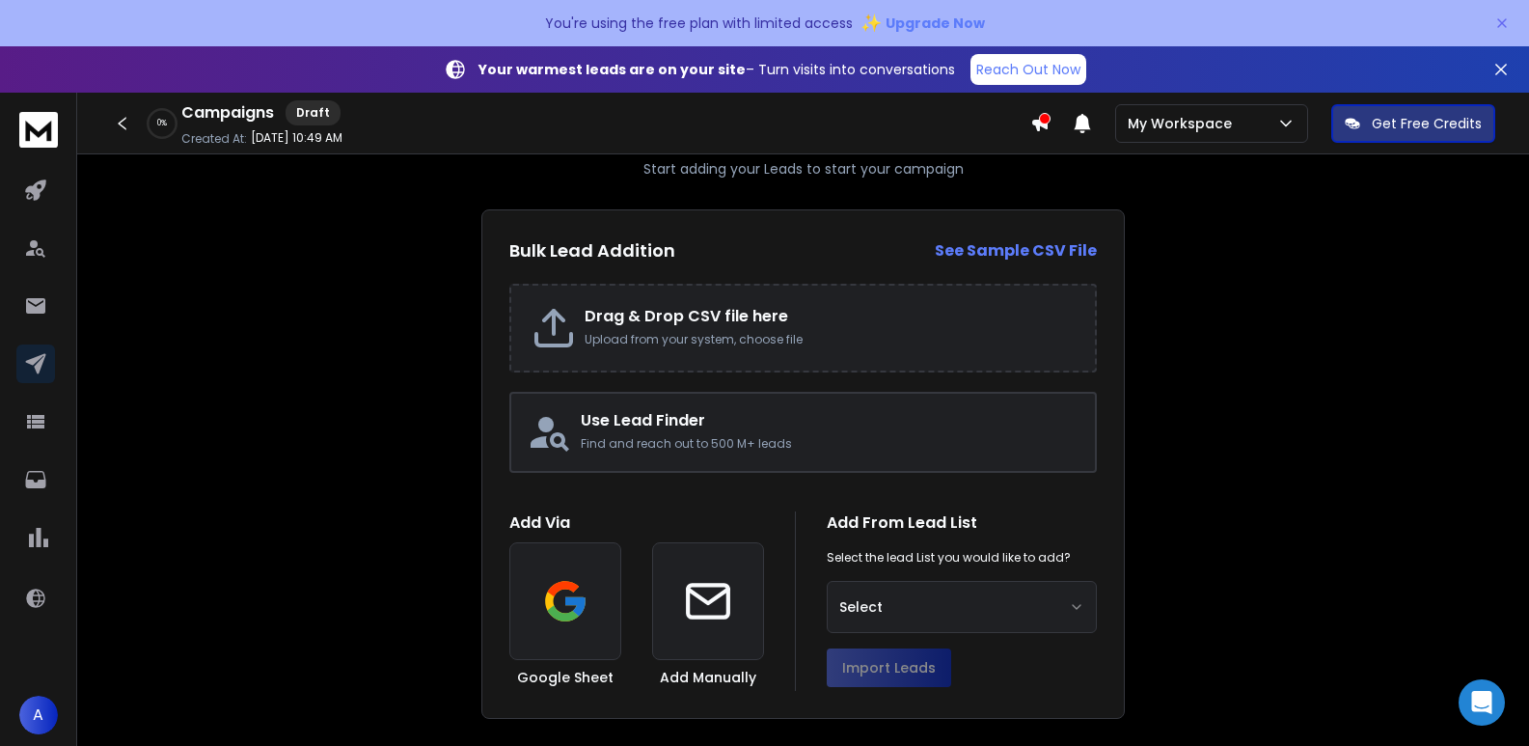
click at [1055, 597] on button "Select" at bounding box center [962, 607] width 270 height 52
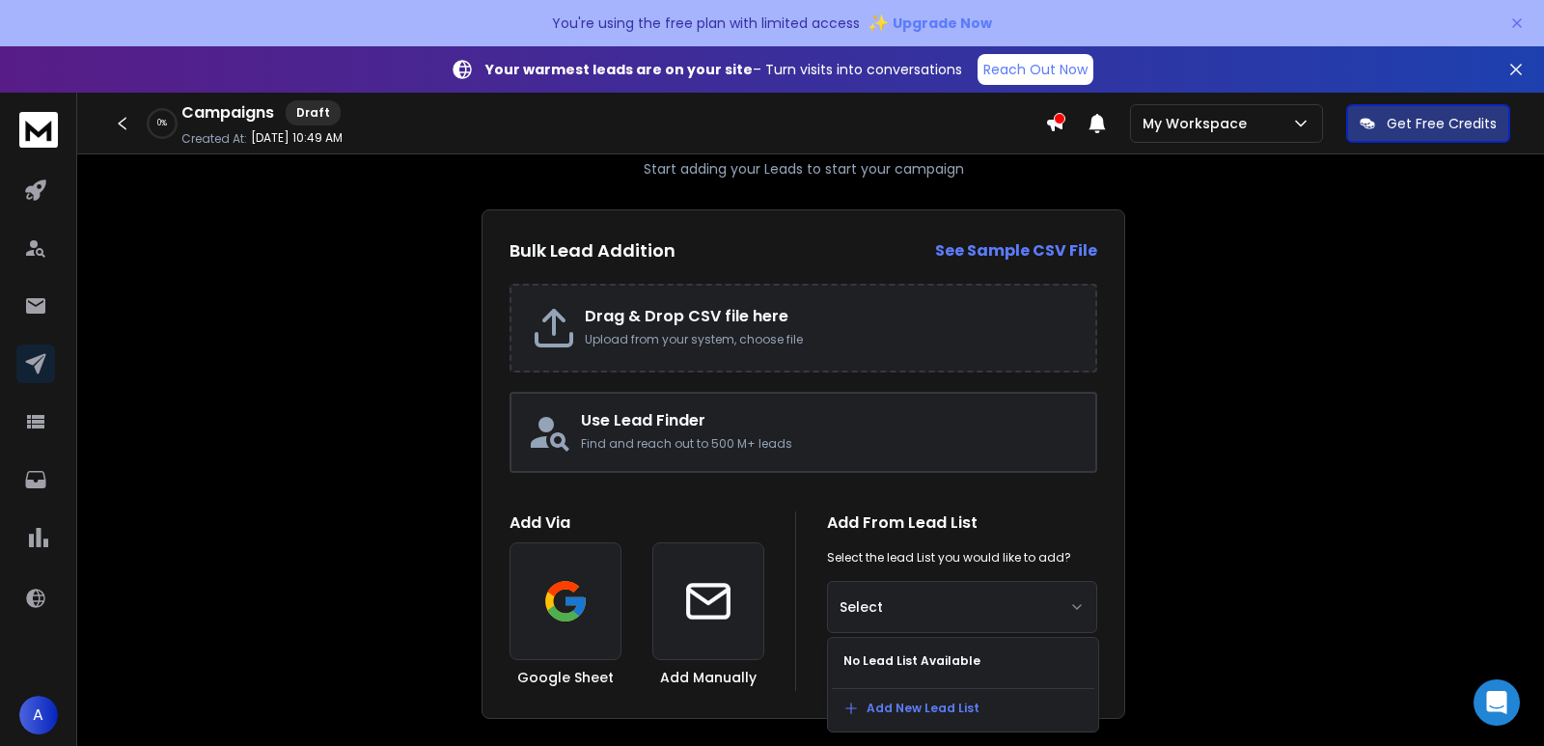
click at [1055, 597] on button "Select" at bounding box center [962, 607] width 270 height 52
click at [964, 255] on strong "See Sample CSV File" at bounding box center [1016, 250] width 162 height 22
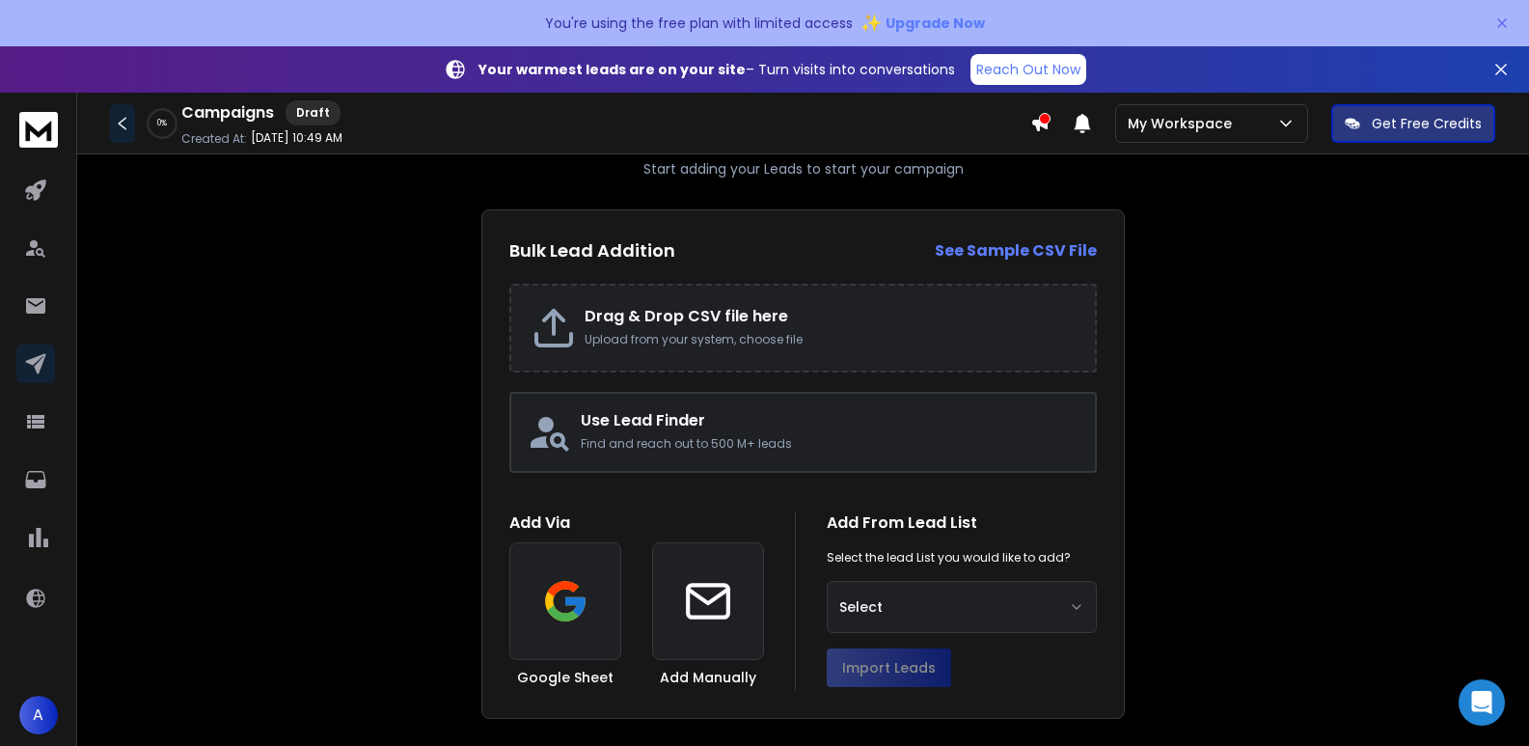
click at [118, 132] on button at bounding box center [122, 123] width 25 height 39
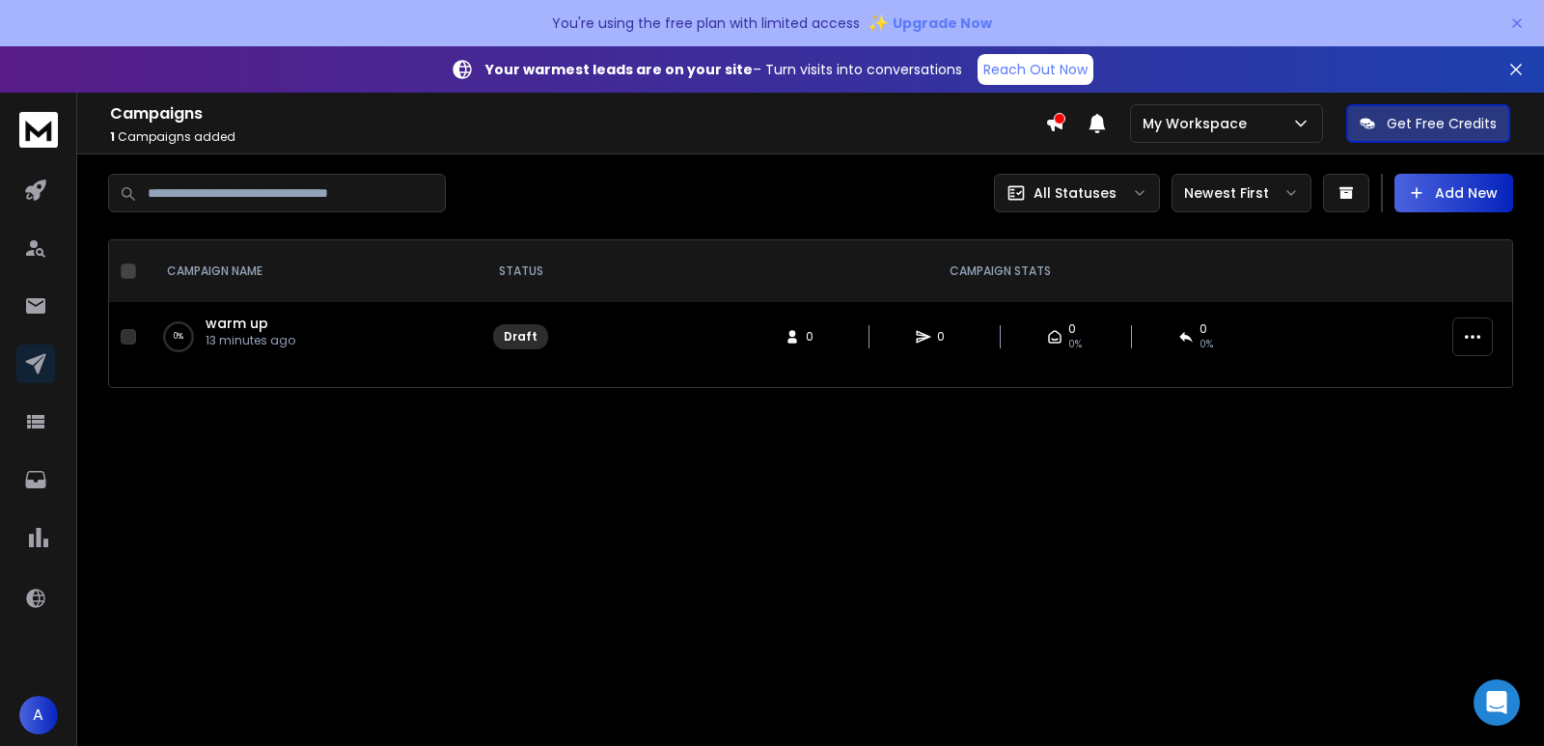
click at [231, 328] on span "warm up" at bounding box center [237, 323] width 63 height 19
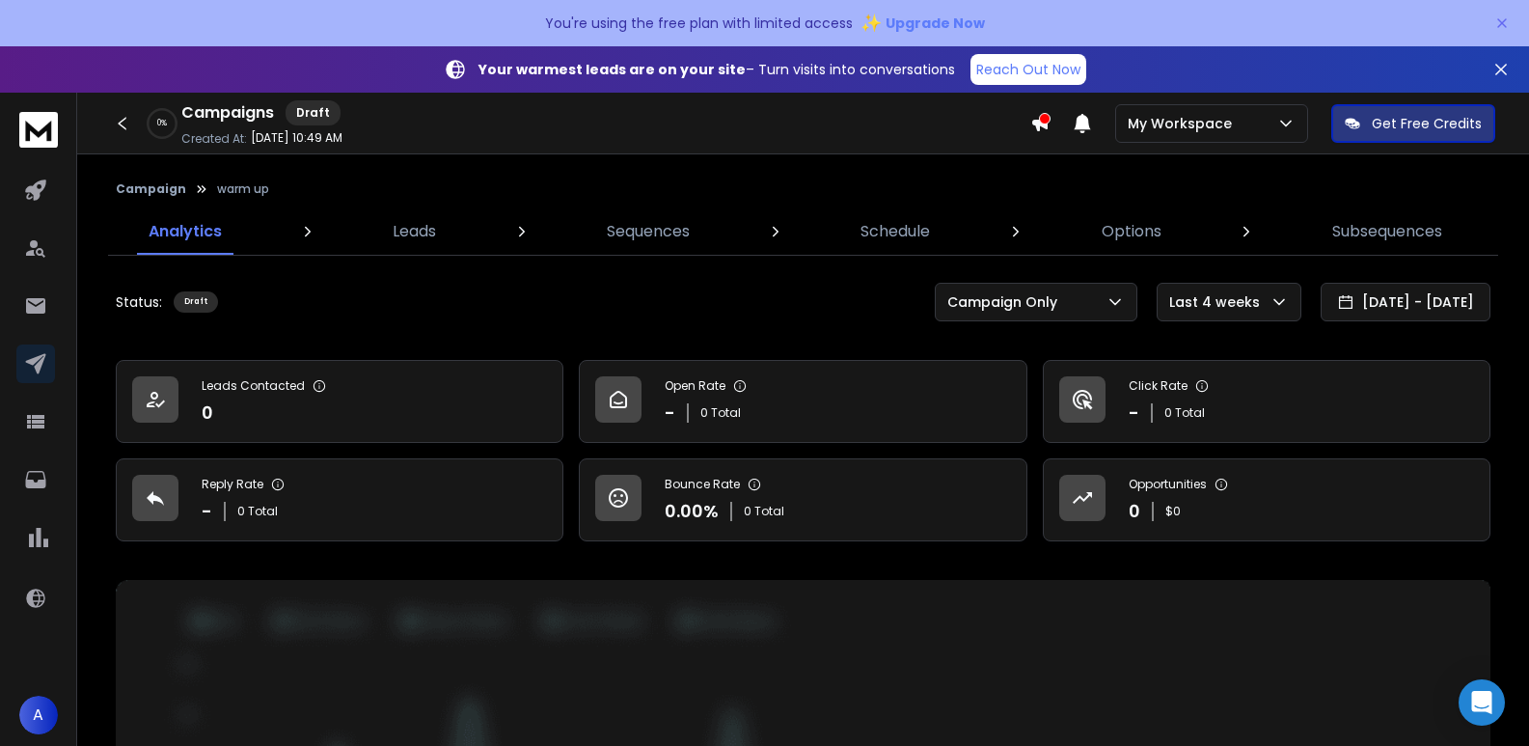
click at [135, 119] on div "0 % Campaigns Draft Created At: [DATE] 10:49 AM" at bounding box center [226, 123] width 233 height 46
click at [237, 193] on p "warm up" at bounding box center [243, 188] width 52 height 15
click at [123, 120] on icon at bounding box center [122, 123] width 8 height 13
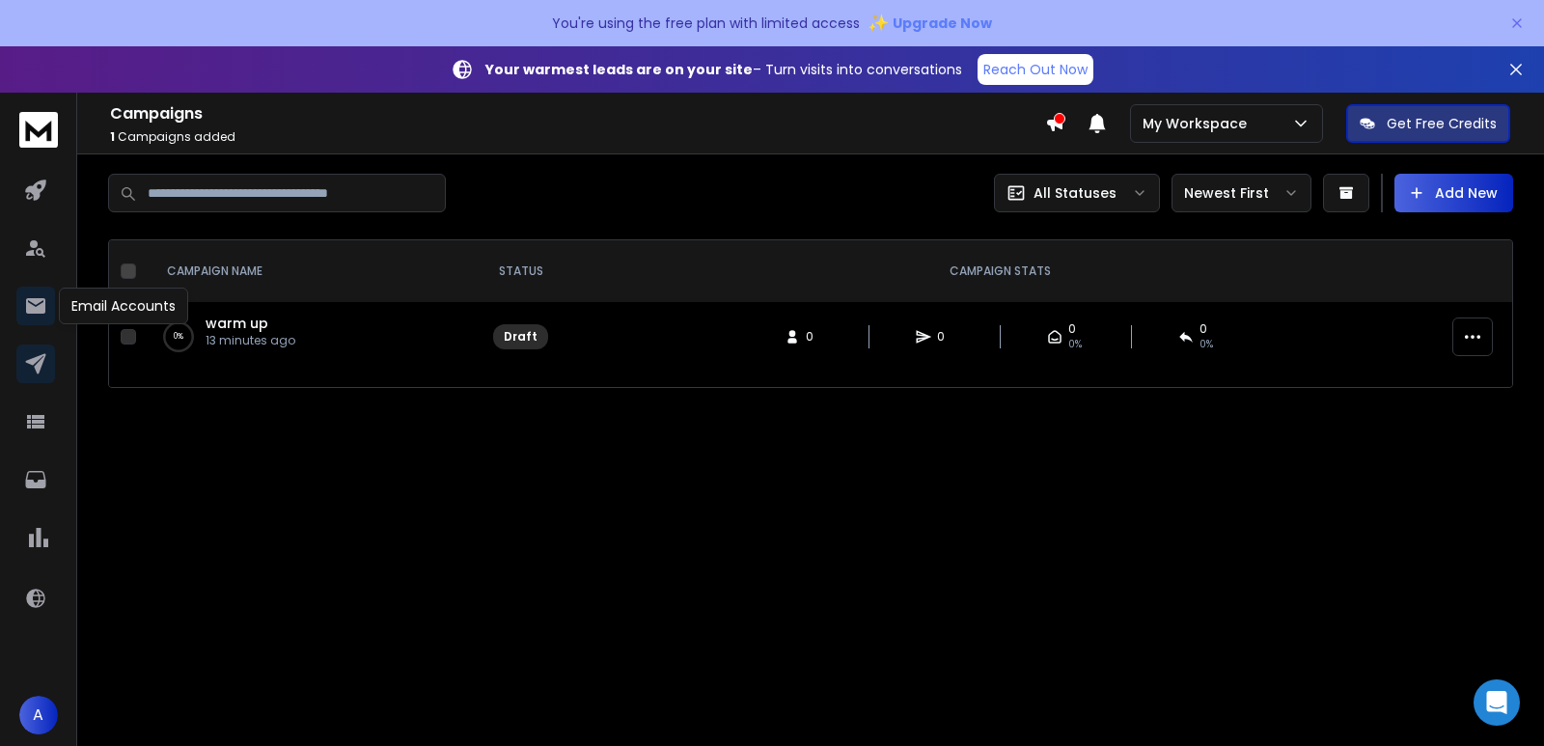
click at [46, 308] on icon at bounding box center [35, 305] width 23 height 23
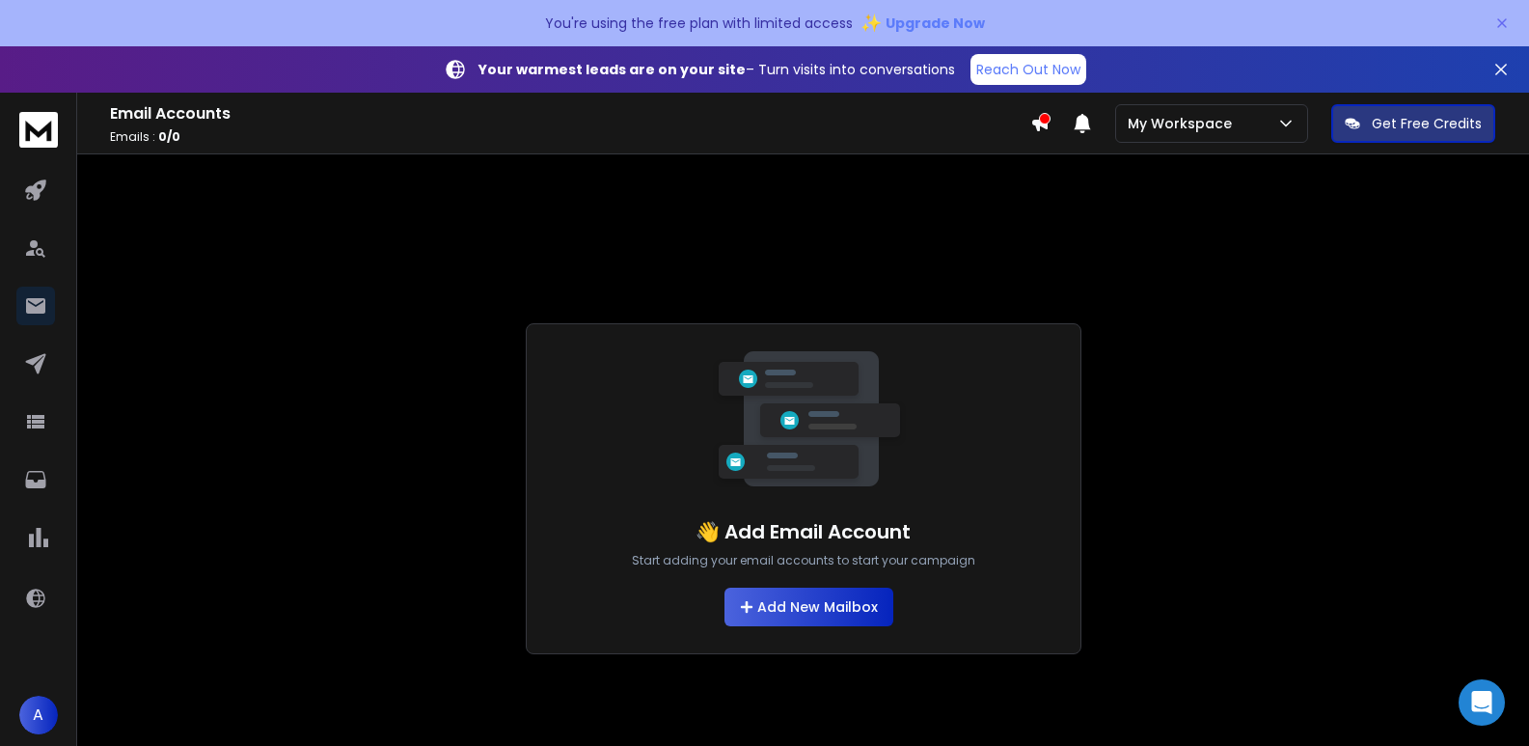
click at [753, 573] on div "👋 Add Email Account Start adding your email accounts to start your campaign Add…" at bounding box center [803, 488] width 343 height 275
drag, startPoint x: 762, startPoint y: 590, endPoint x: 785, endPoint y: 622, distance: 39.4
click at [763, 592] on button "Add New Mailbox" at bounding box center [809, 607] width 169 height 39
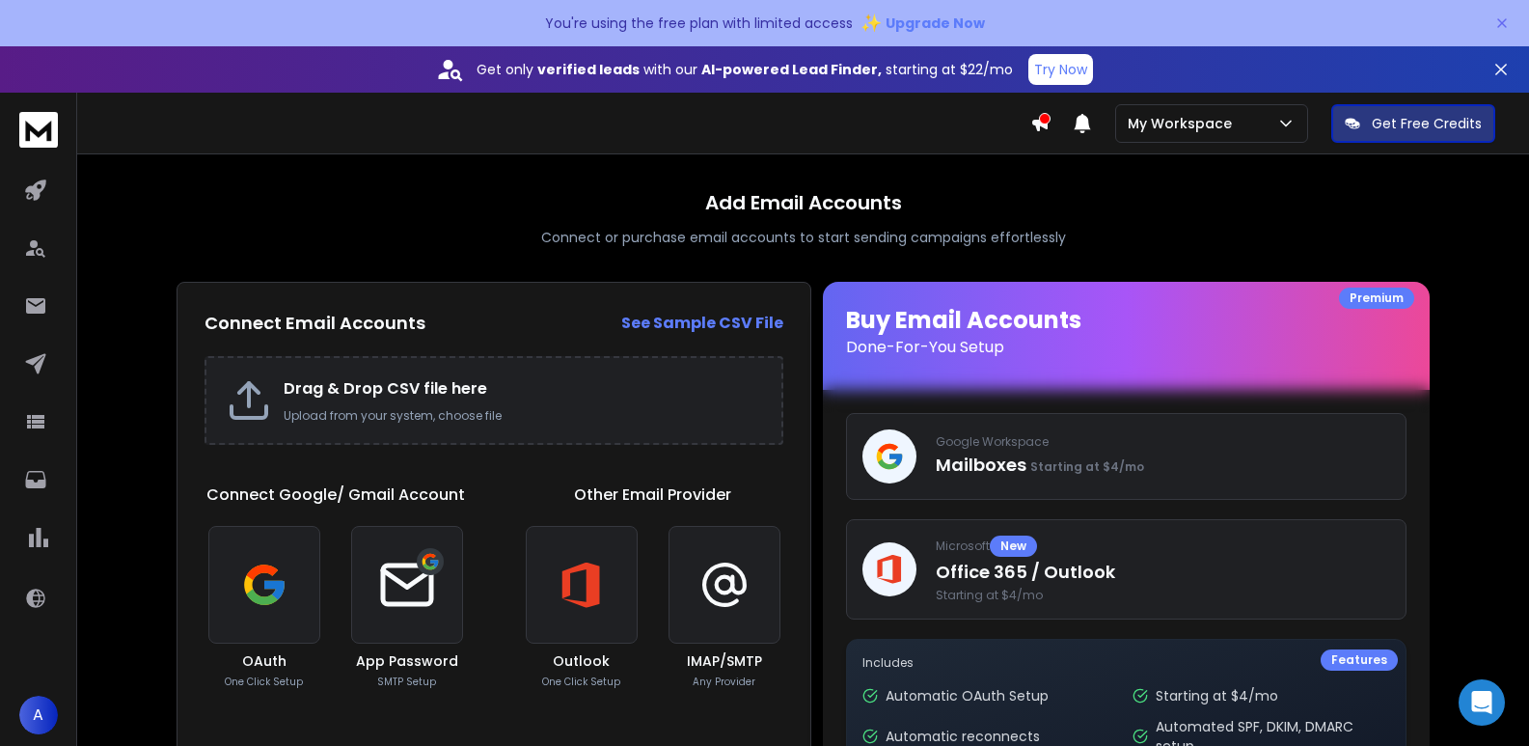
click at [265, 600] on icon at bounding box center [262, 597] width 32 height 16
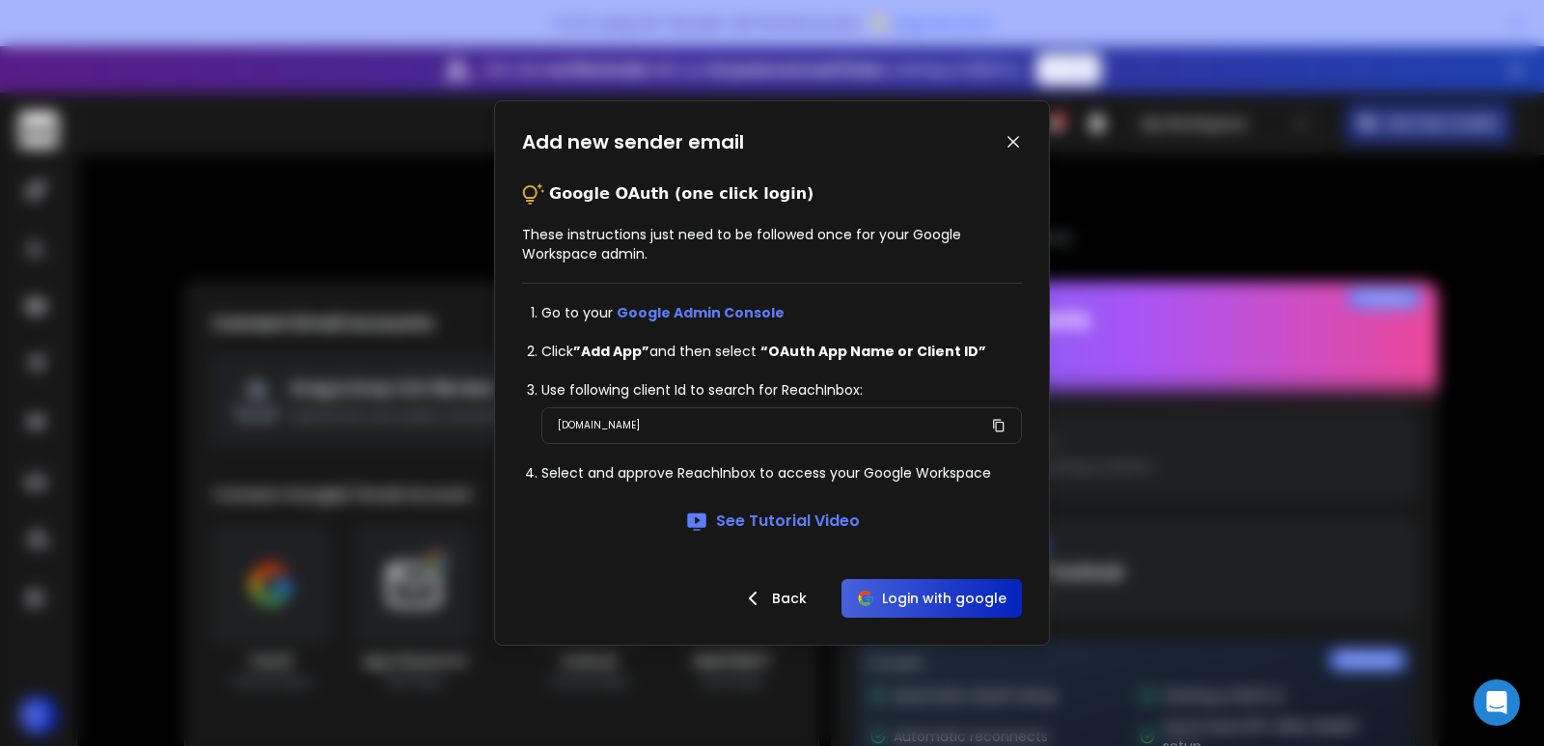
click at [1008, 149] on icon at bounding box center [1012, 141] width 17 height 17
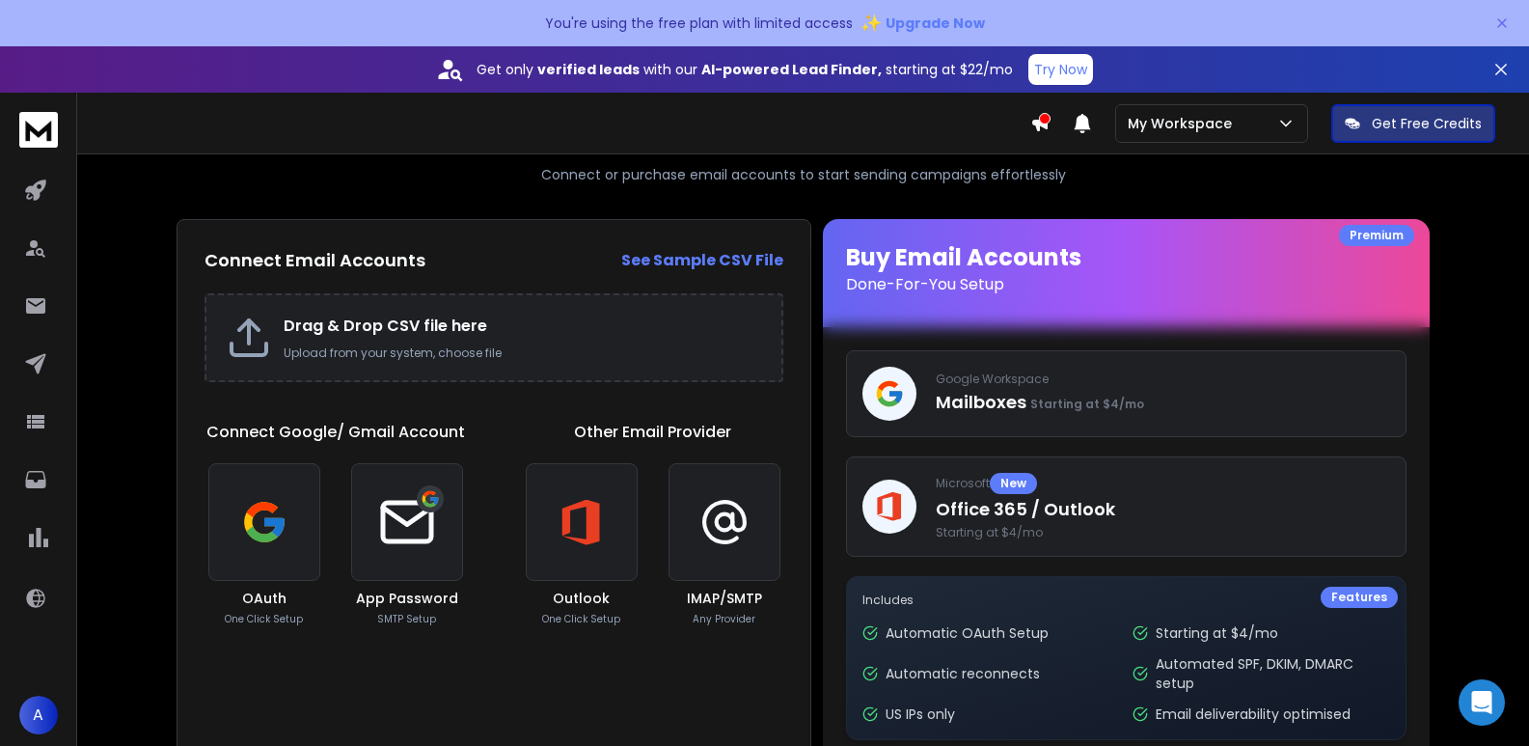
scroll to position [96, 0]
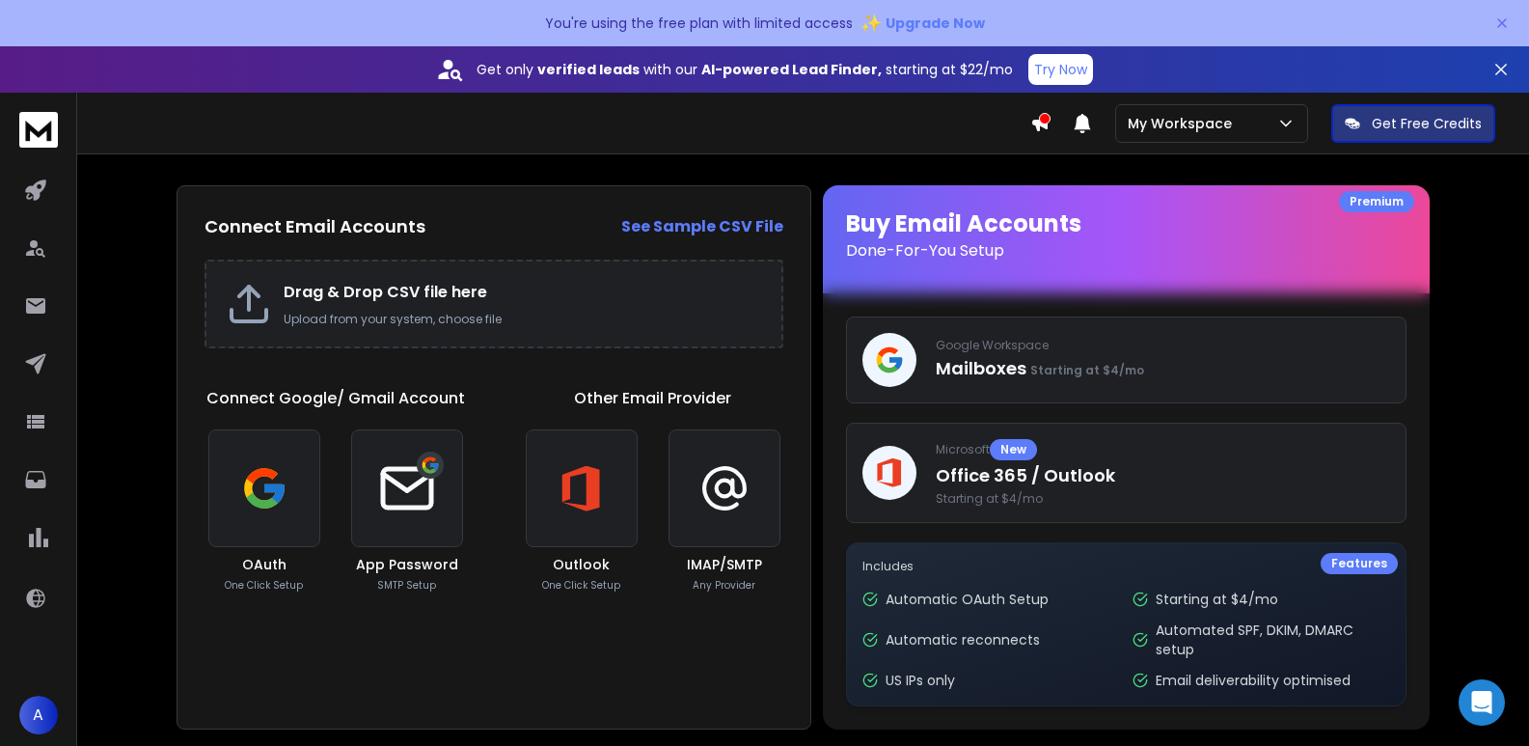
click at [441, 479] on div at bounding box center [407, 488] width 112 height 118
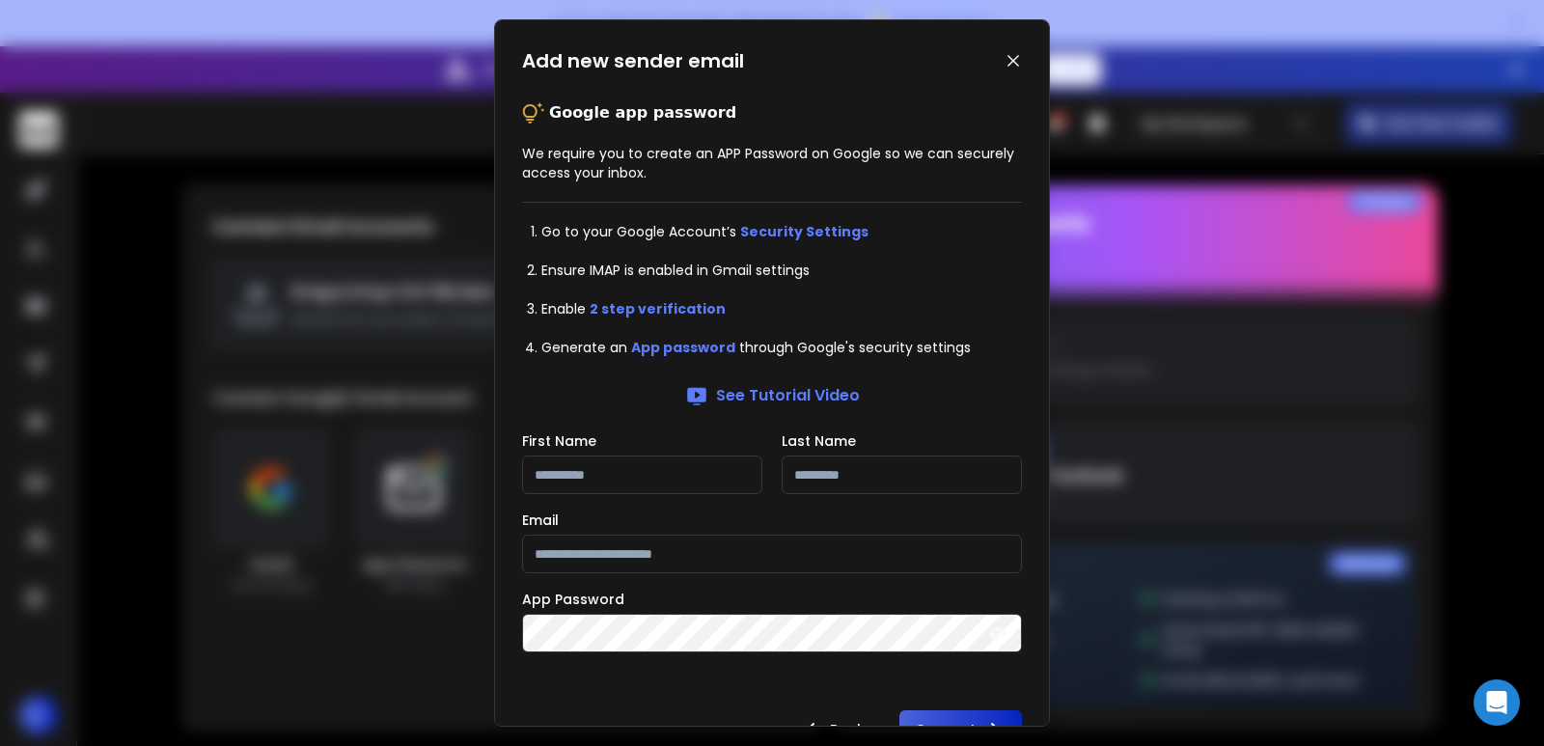
click at [668, 462] on input "text" at bounding box center [642, 474] width 240 height 39
click at [1015, 59] on icon at bounding box center [1013, 61] width 12 height 12
